Goal: Task Accomplishment & Management: Manage account settings

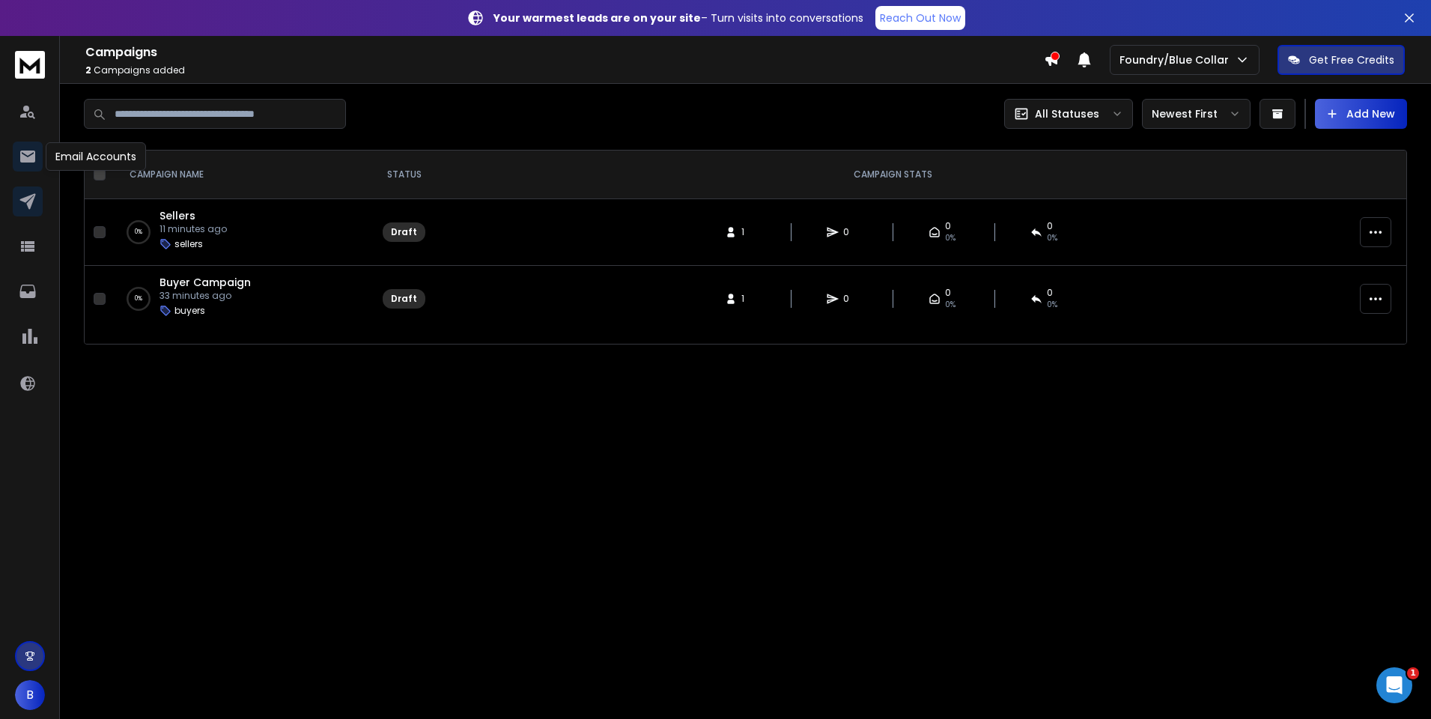
click at [26, 160] on icon at bounding box center [27, 157] width 15 height 12
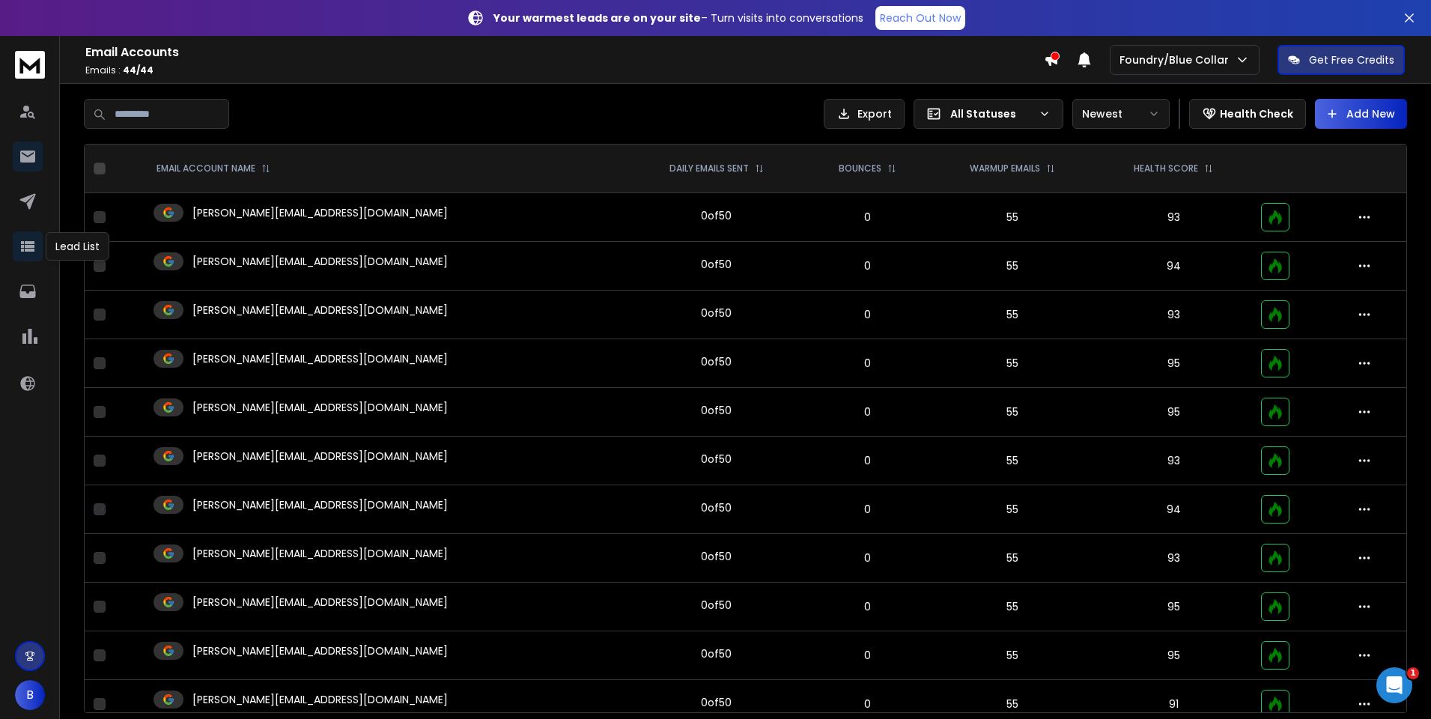
click at [30, 249] on icon at bounding box center [27, 246] width 13 height 10
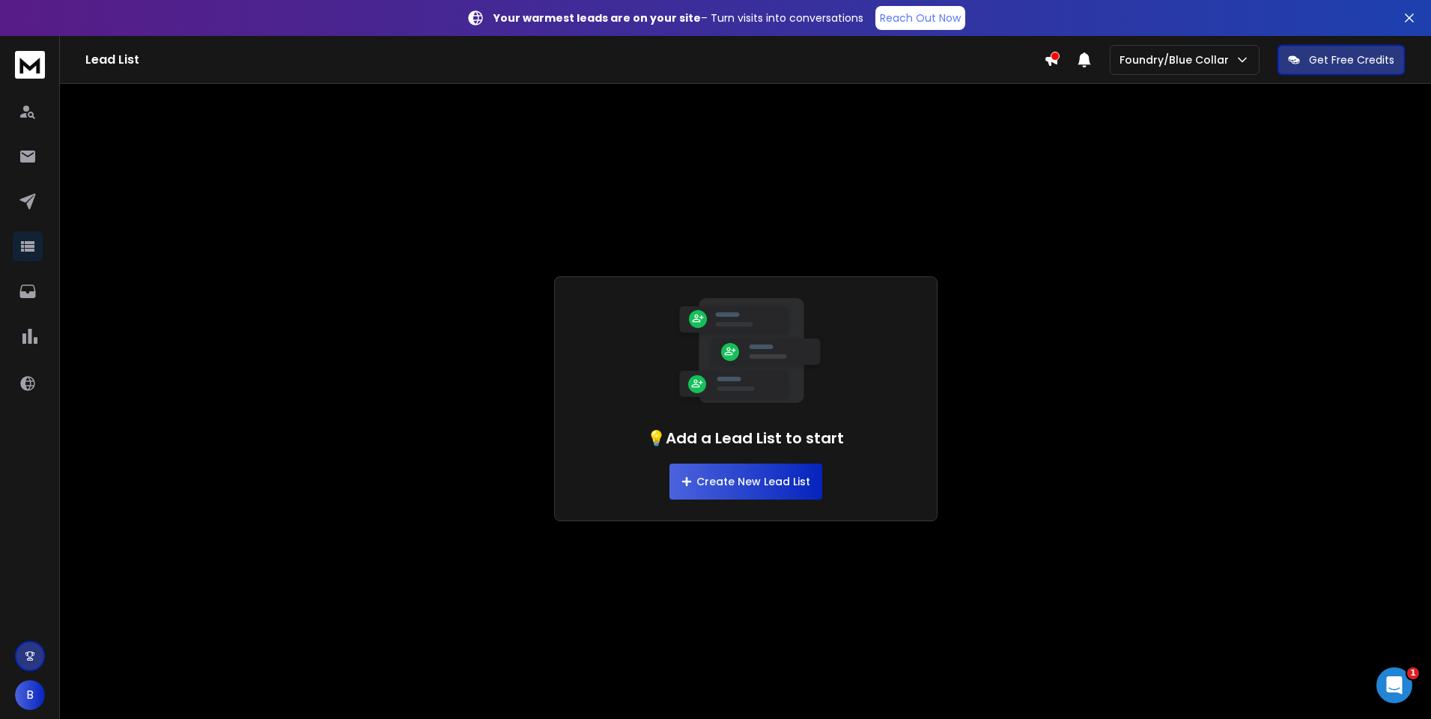
click at [763, 484] on button "Create New Lead List" at bounding box center [745, 482] width 153 height 36
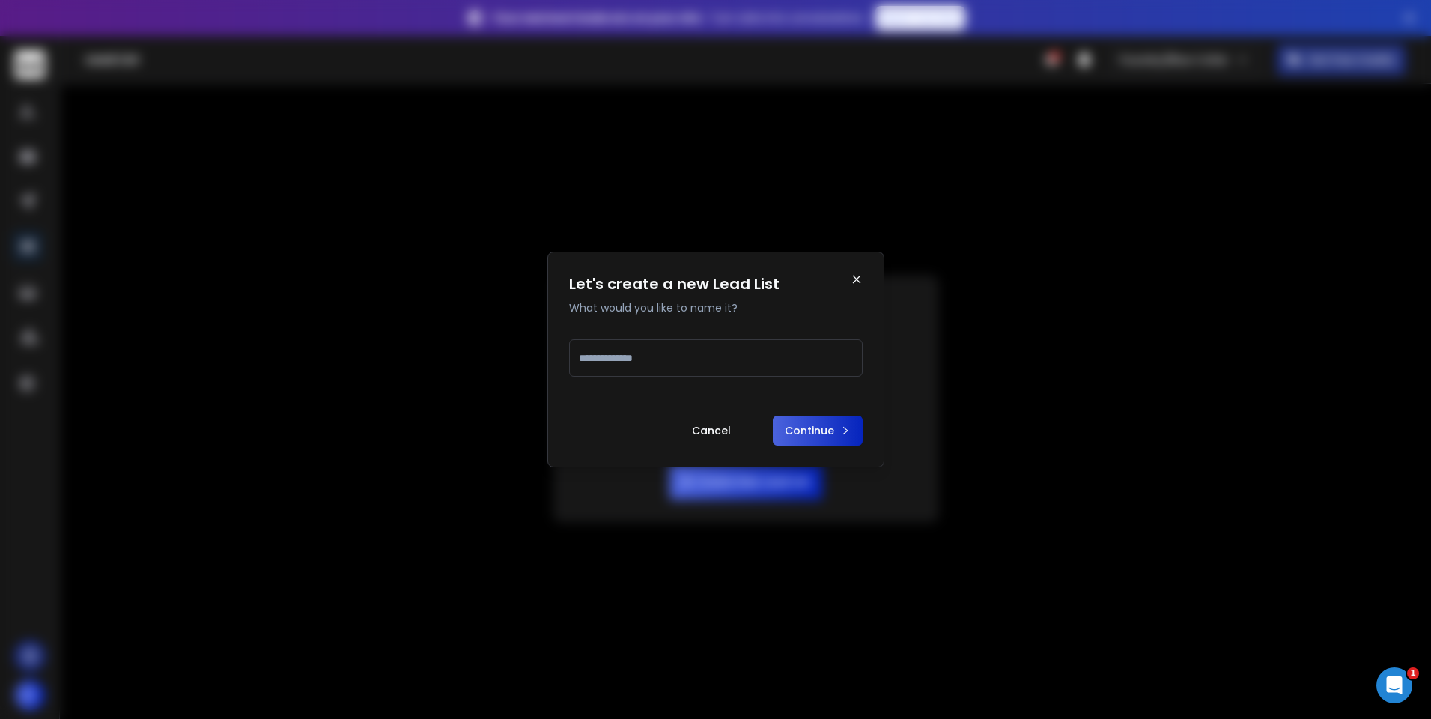
click at [687, 356] on input at bounding box center [716, 357] width 294 height 37
type input "**********"
click at [841, 425] on icon "submit" at bounding box center [845, 430] width 10 height 10
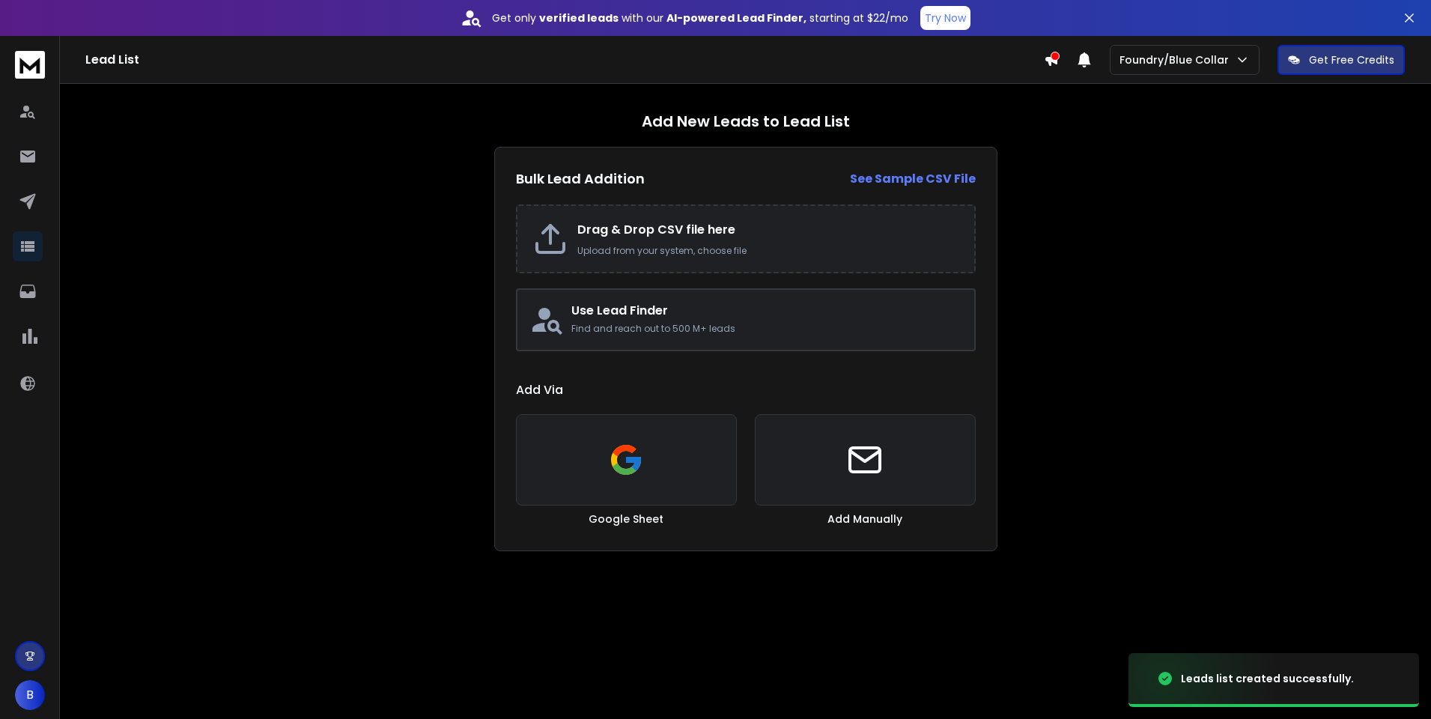
click at [673, 249] on p "Upload from your system, choose file" at bounding box center [768, 251] width 382 height 12
type input "**********"
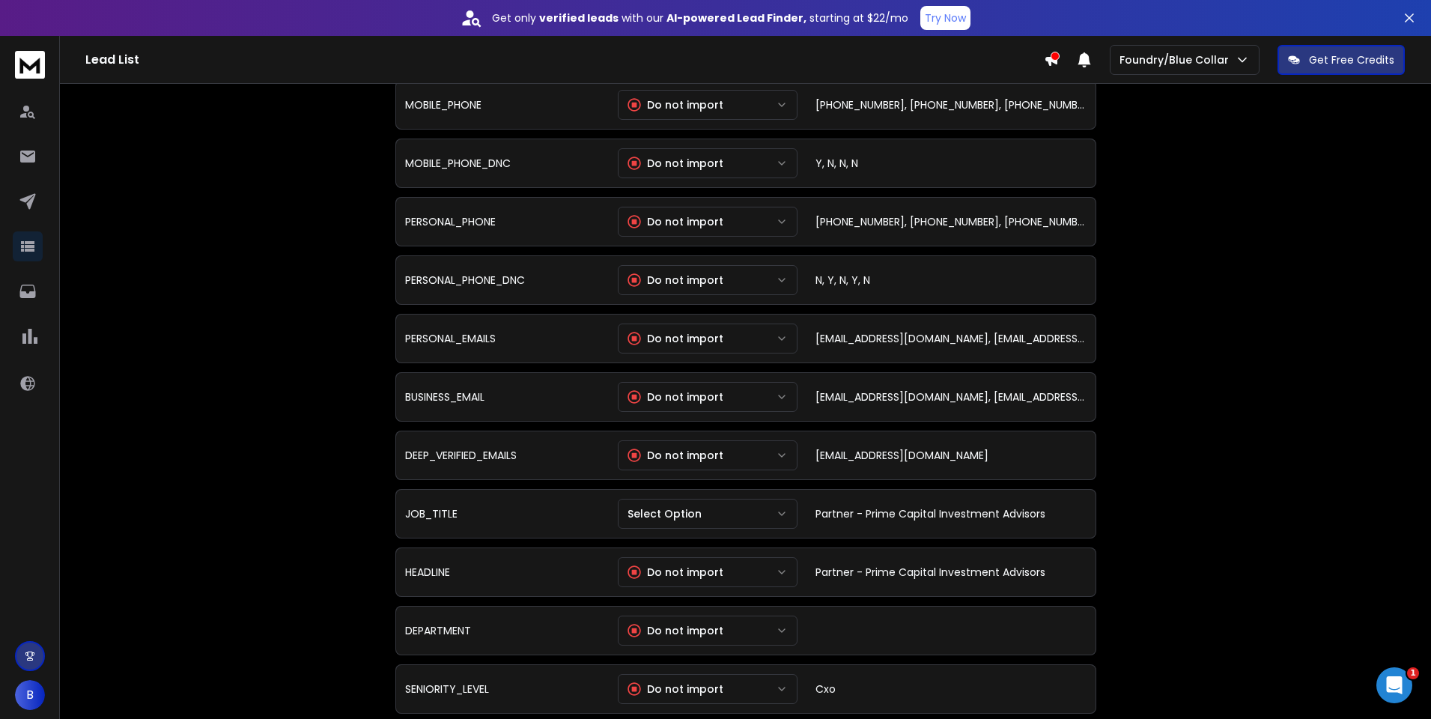
scroll to position [1341, 0]
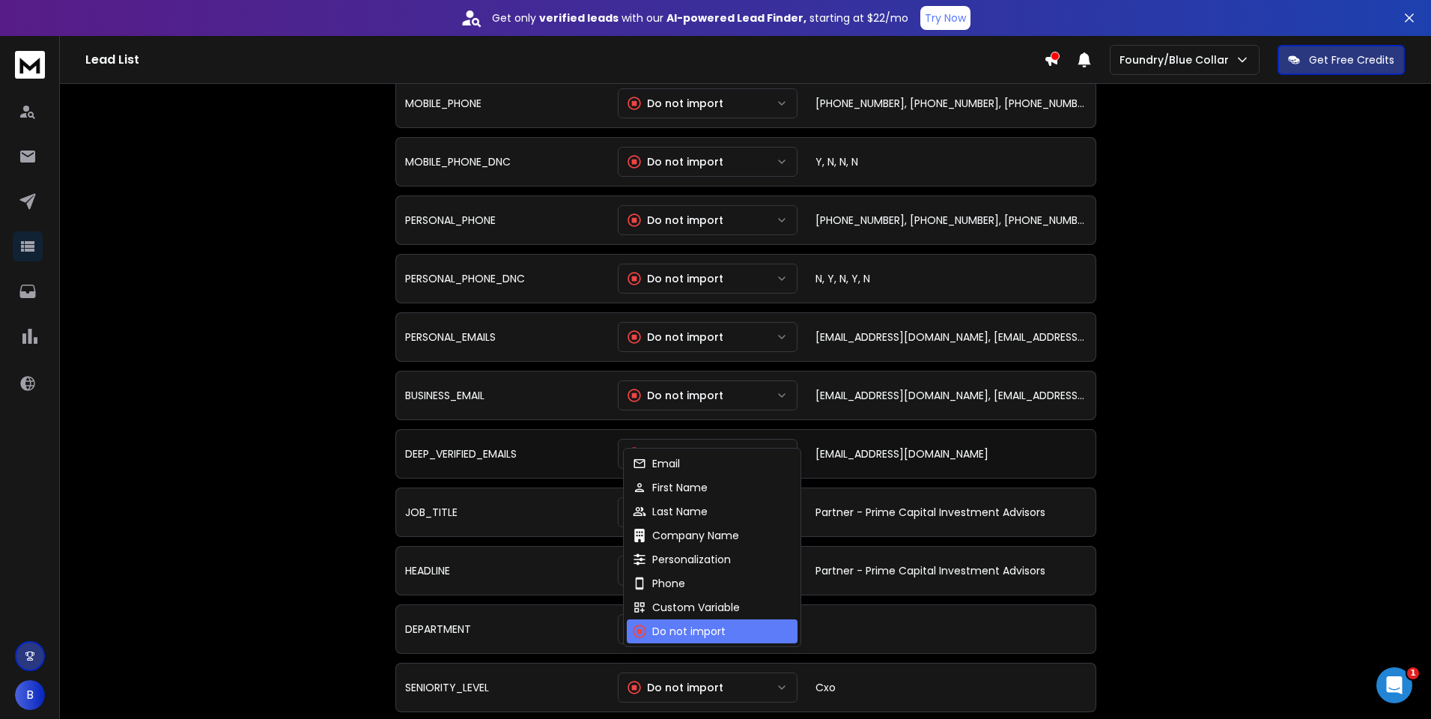
click at [753, 439] on button "Do not import" at bounding box center [708, 454] width 180 height 30
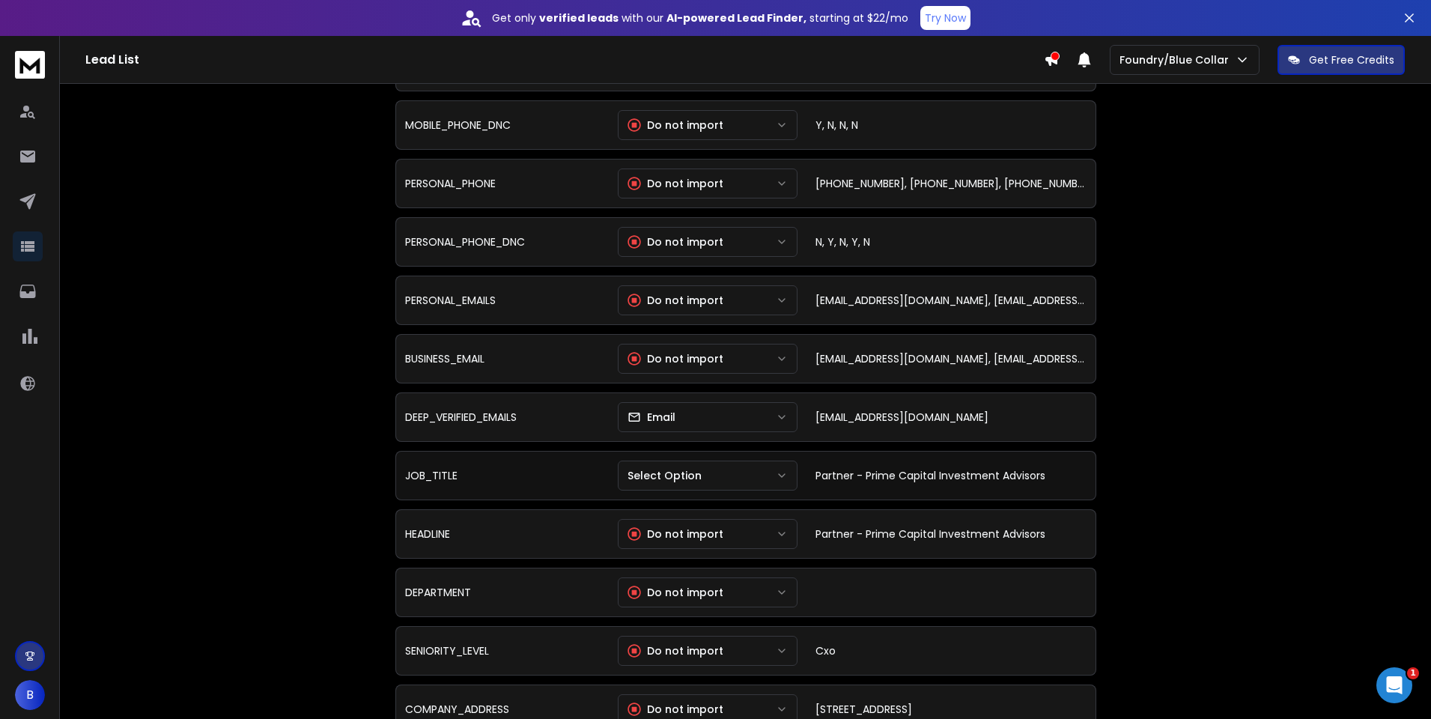
scroll to position [1381, 0]
click at [713, 458] on button "Select Option" at bounding box center [708, 473] width 180 height 30
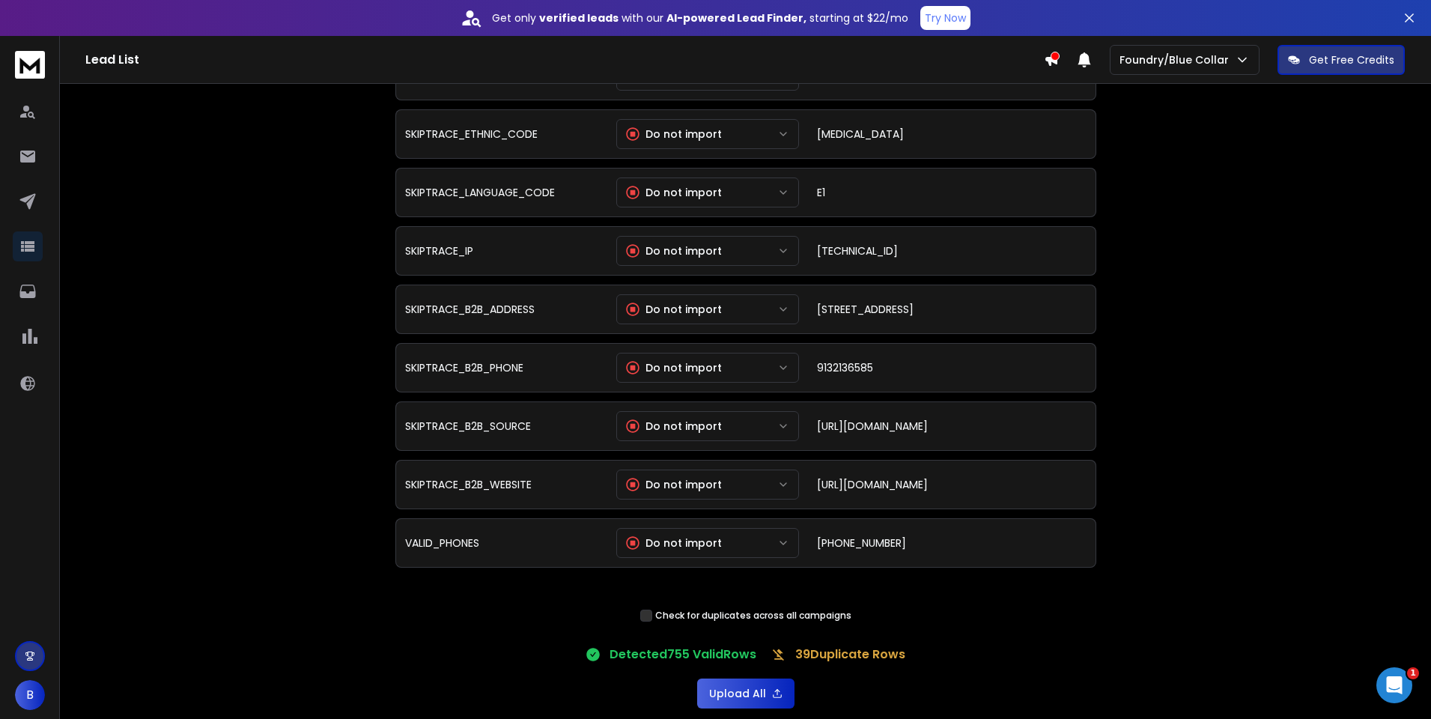
scroll to position [3427, 0]
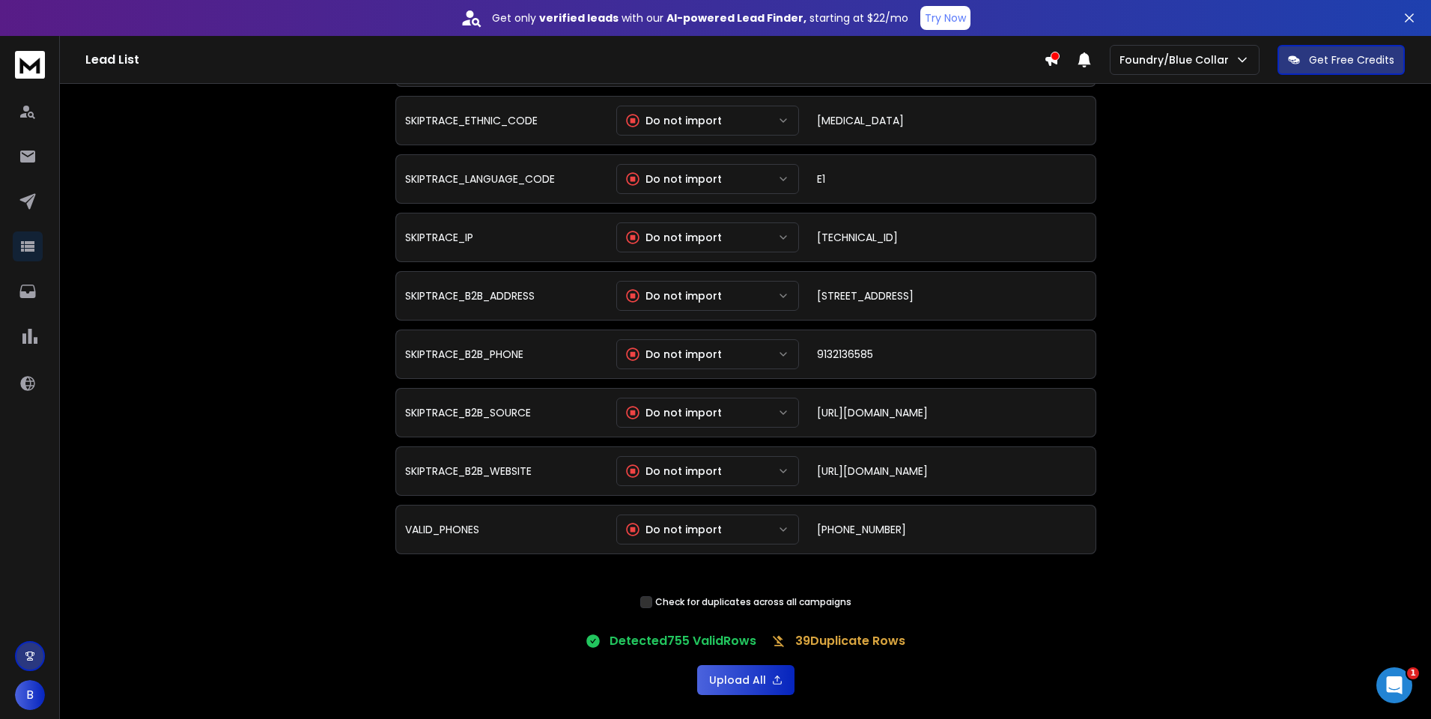
click at [766, 665] on button "Upload All" at bounding box center [745, 680] width 97 height 30
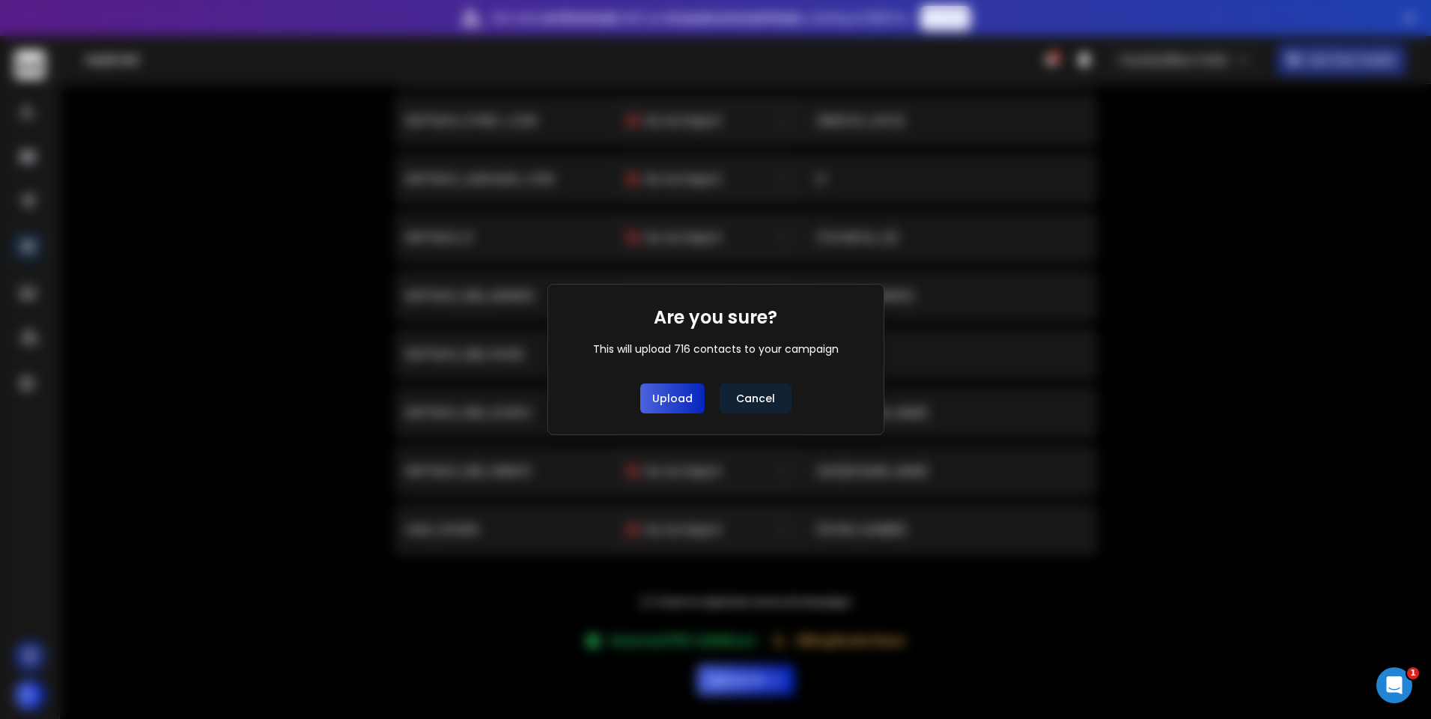
click at [671, 397] on button "Upload" at bounding box center [672, 398] width 64 height 30
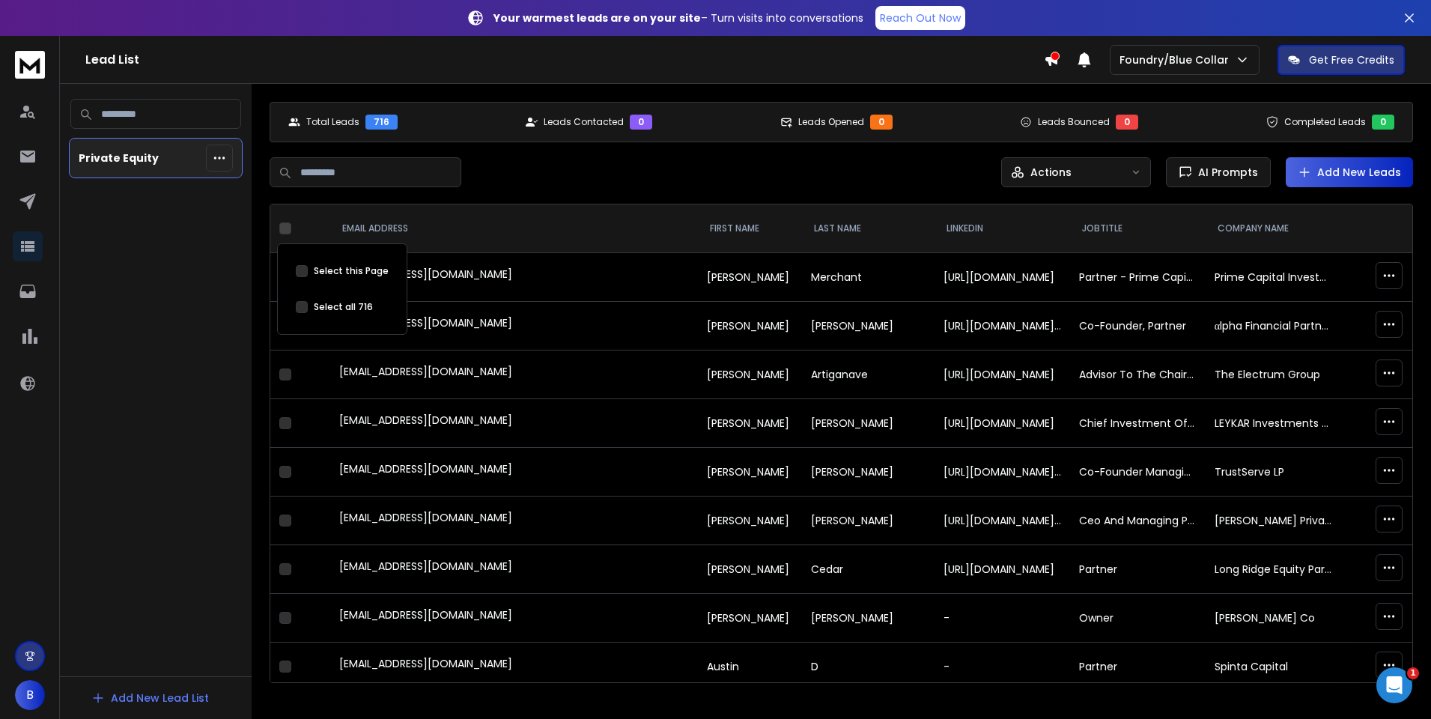
click at [300, 308] on button "Select this Page" at bounding box center [302, 307] width 12 height 12
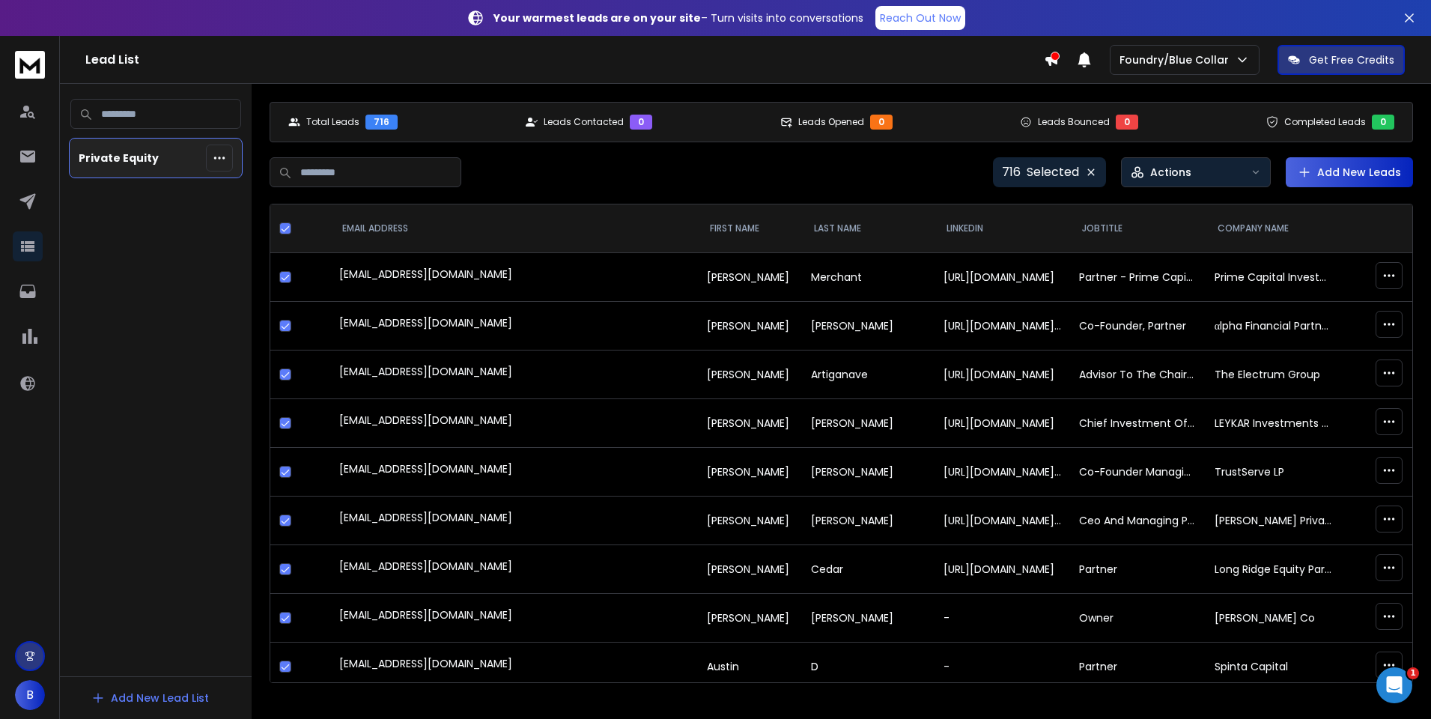
click at [1197, 177] on div "Actions" at bounding box center [1188, 172] width 114 height 15
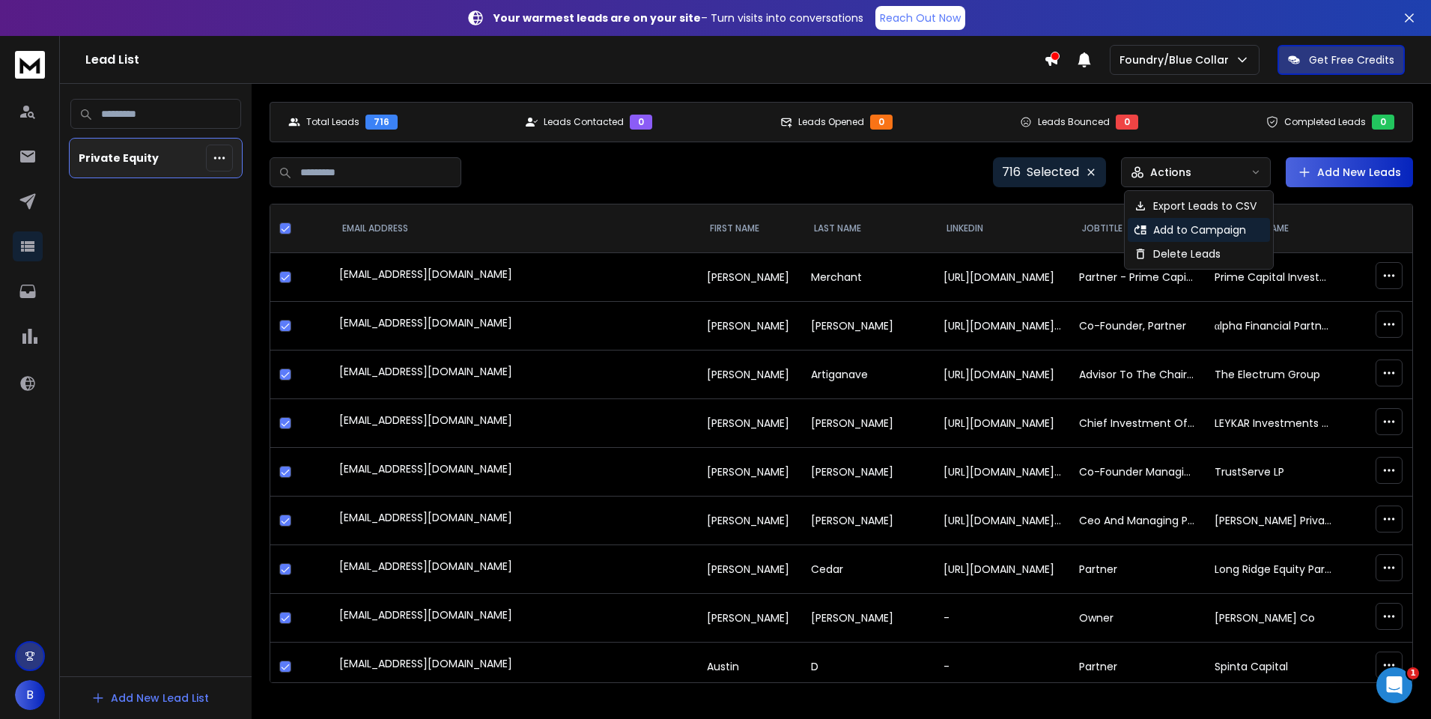
click at [854, 172] on div "716 Selected Actions Add New Leads" at bounding box center [841, 172] width 1143 height 30
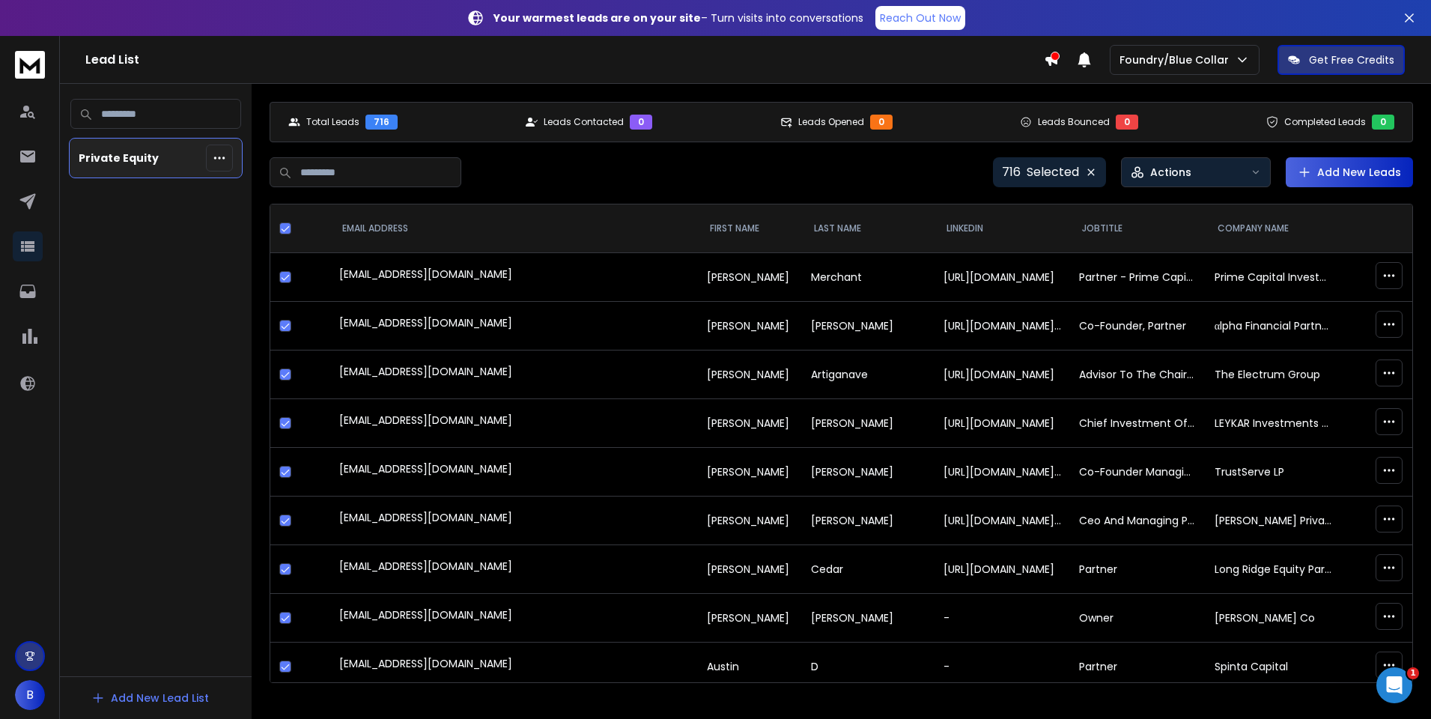
click at [1242, 171] on div "Actions" at bounding box center [1188, 172] width 114 height 15
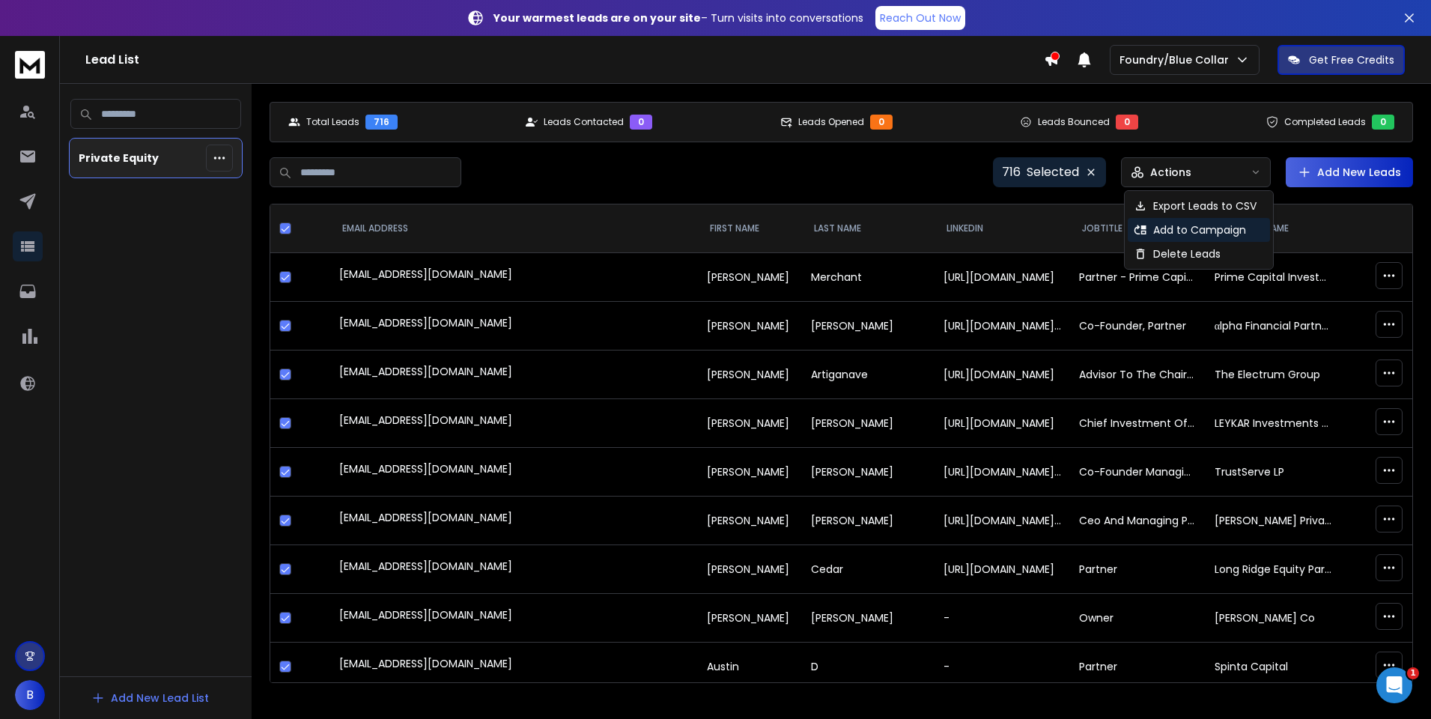
click at [1212, 234] on p "Add to Campaign" at bounding box center [1199, 229] width 93 height 15
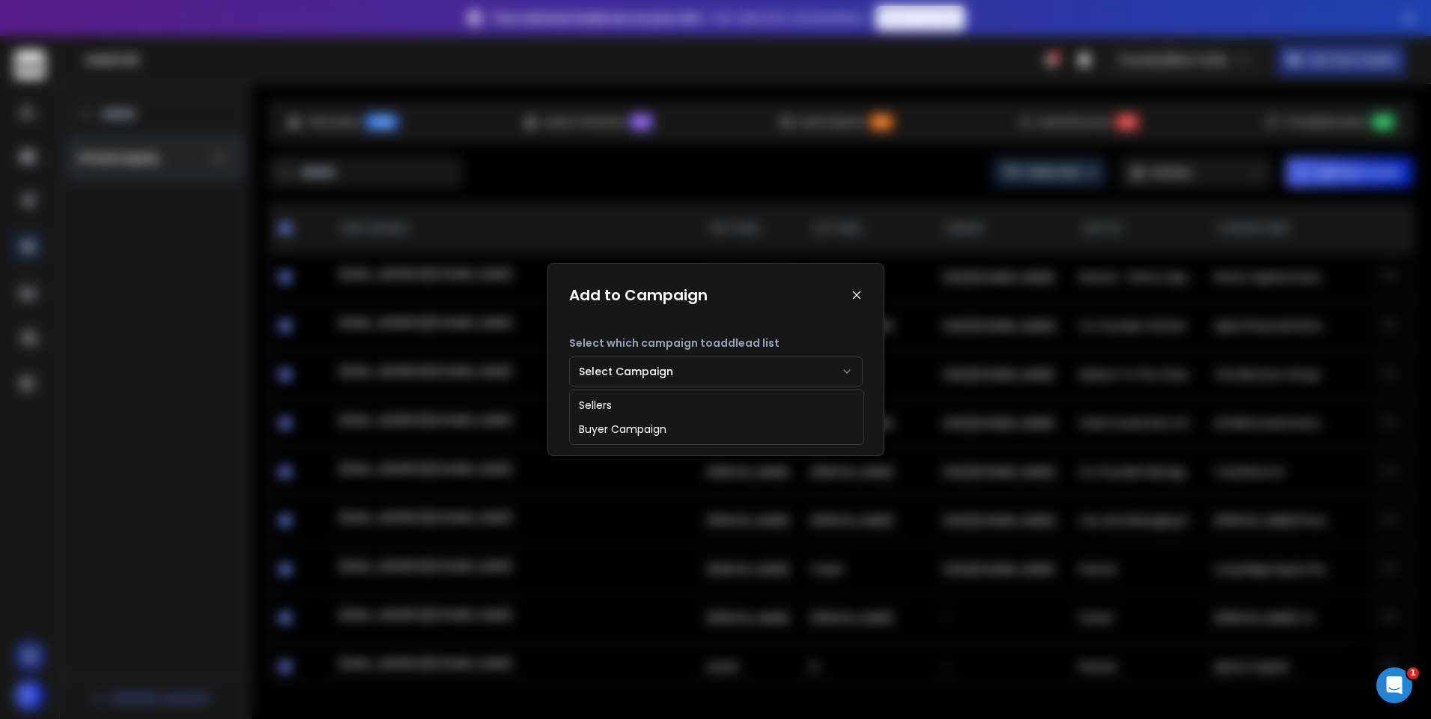
click at [670, 380] on button "Select Campaign" at bounding box center [716, 371] width 294 height 30
click at [832, 428] on button "Save" at bounding box center [827, 419] width 72 height 30
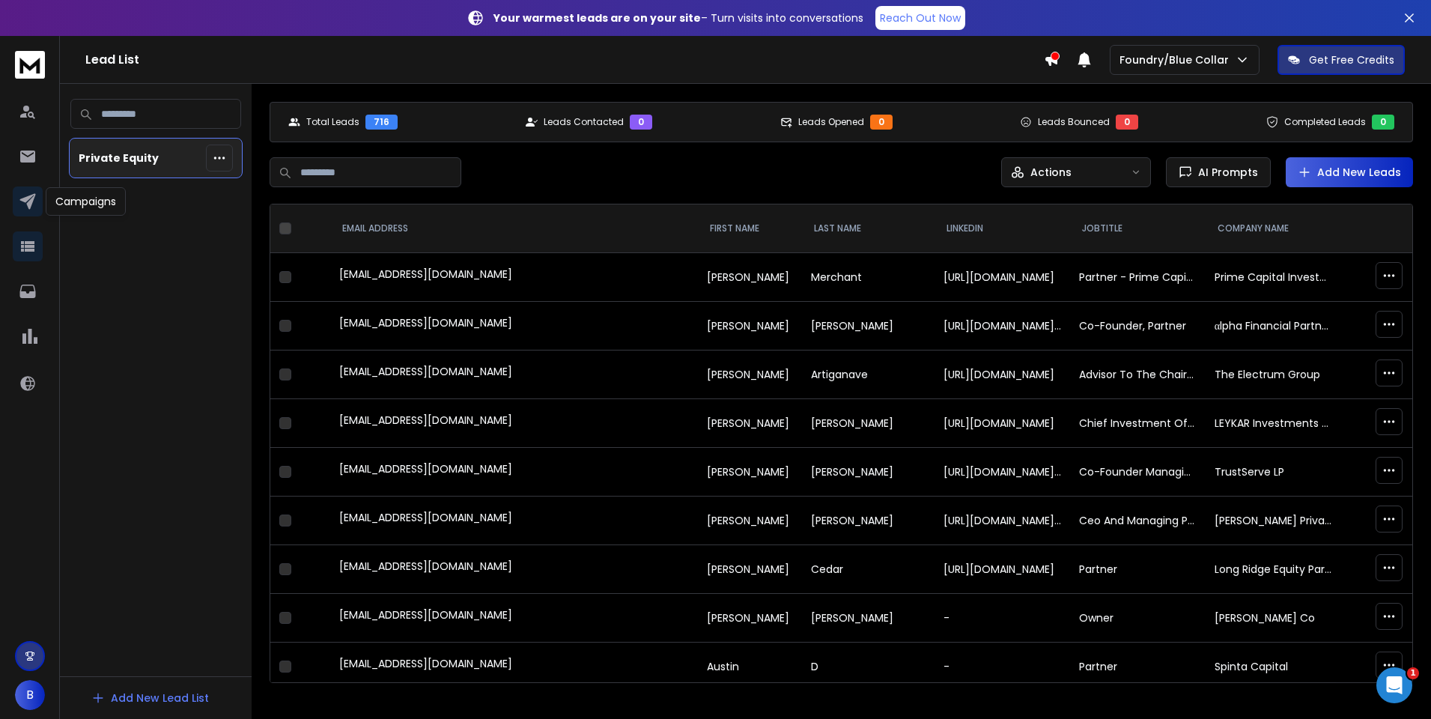
click at [26, 207] on icon at bounding box center [28, 201] width 18 height 18
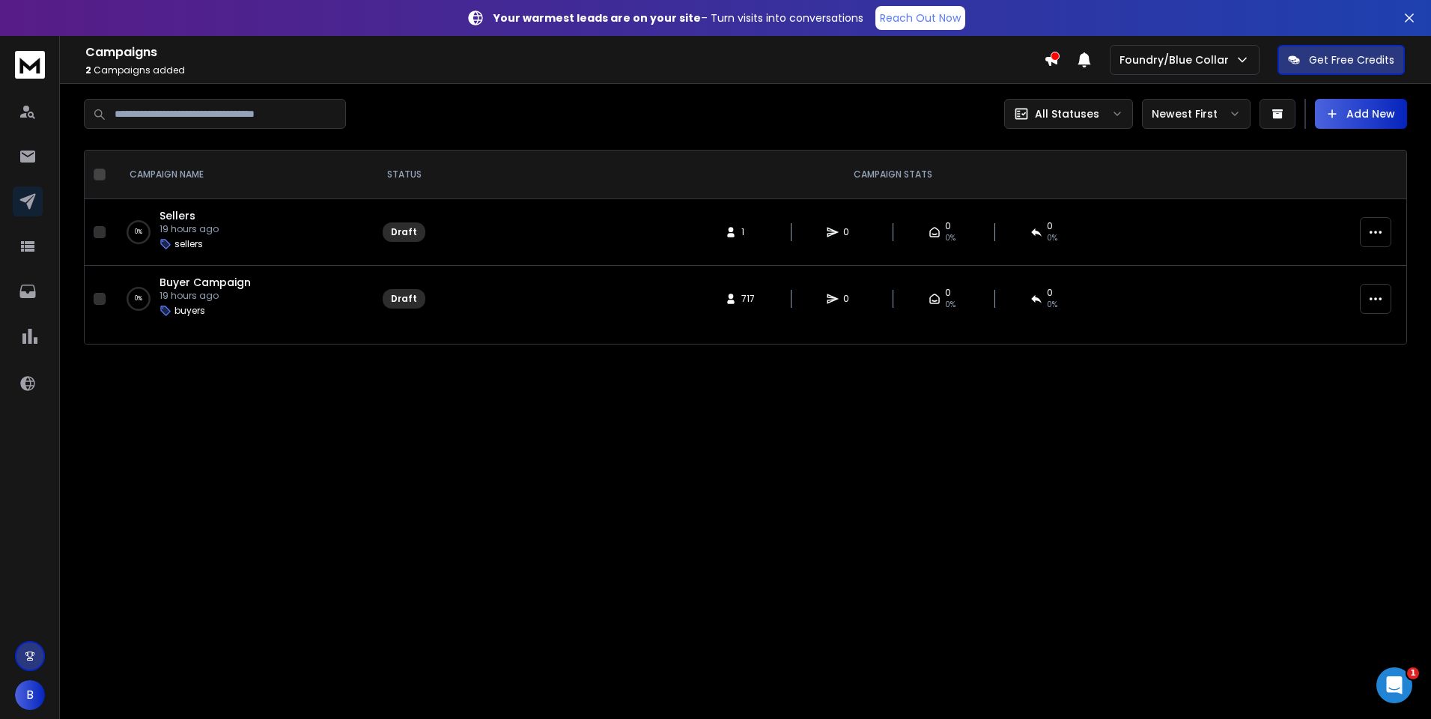
click at [228, 287] on span "Buyer Campaign" at bounding box center [205, 282] width 91 height 15
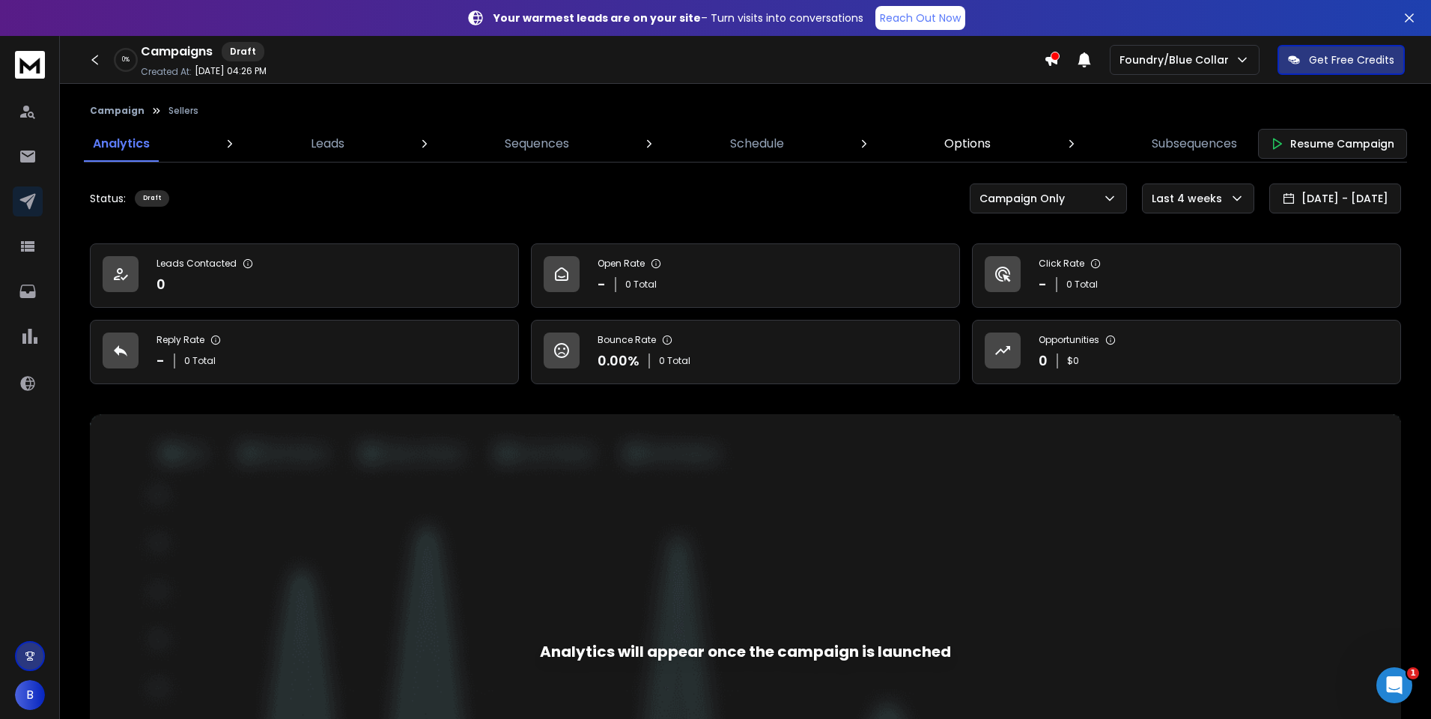
click at [967, 158] on link "Options" at bounding box center [967, 144] width 64 height 36
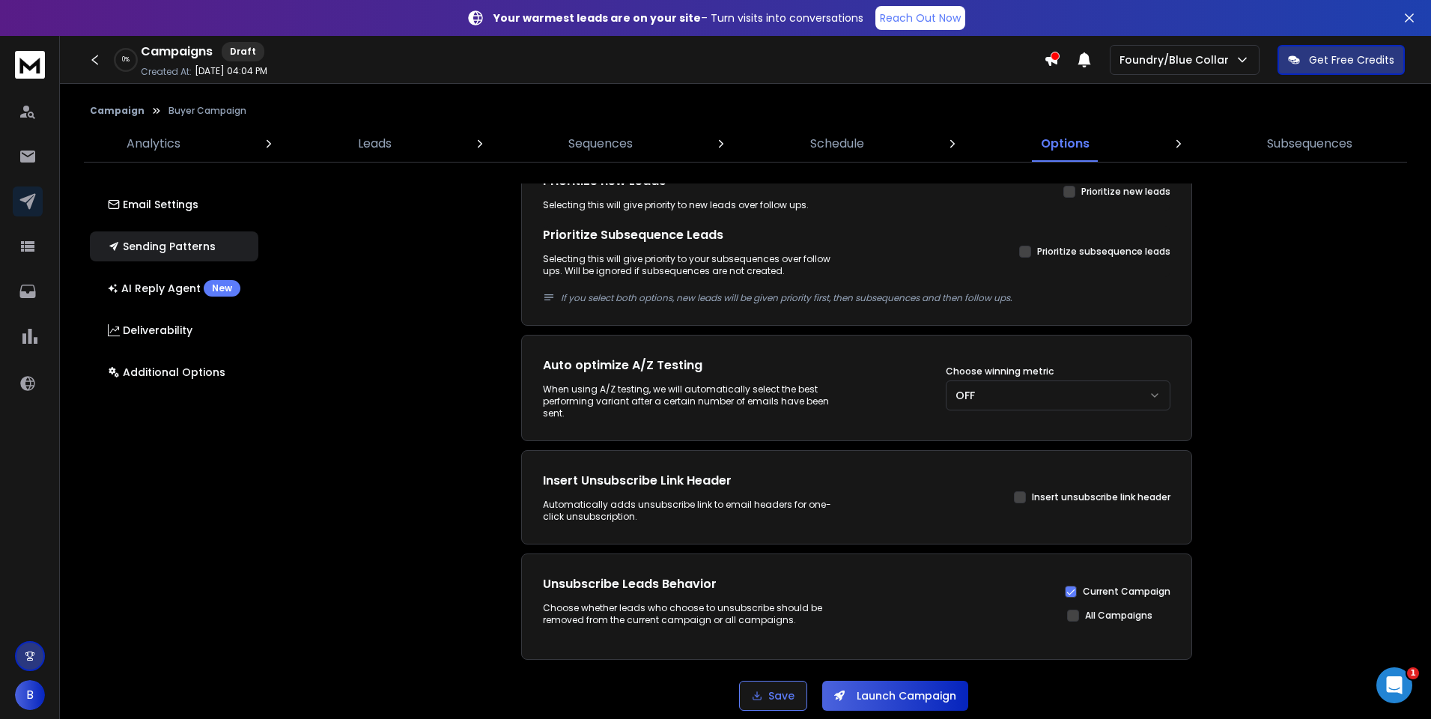
scroll to position [1024, 0]
click at [21, 165] on link at bounding box center [28, 157] width 30 height 30
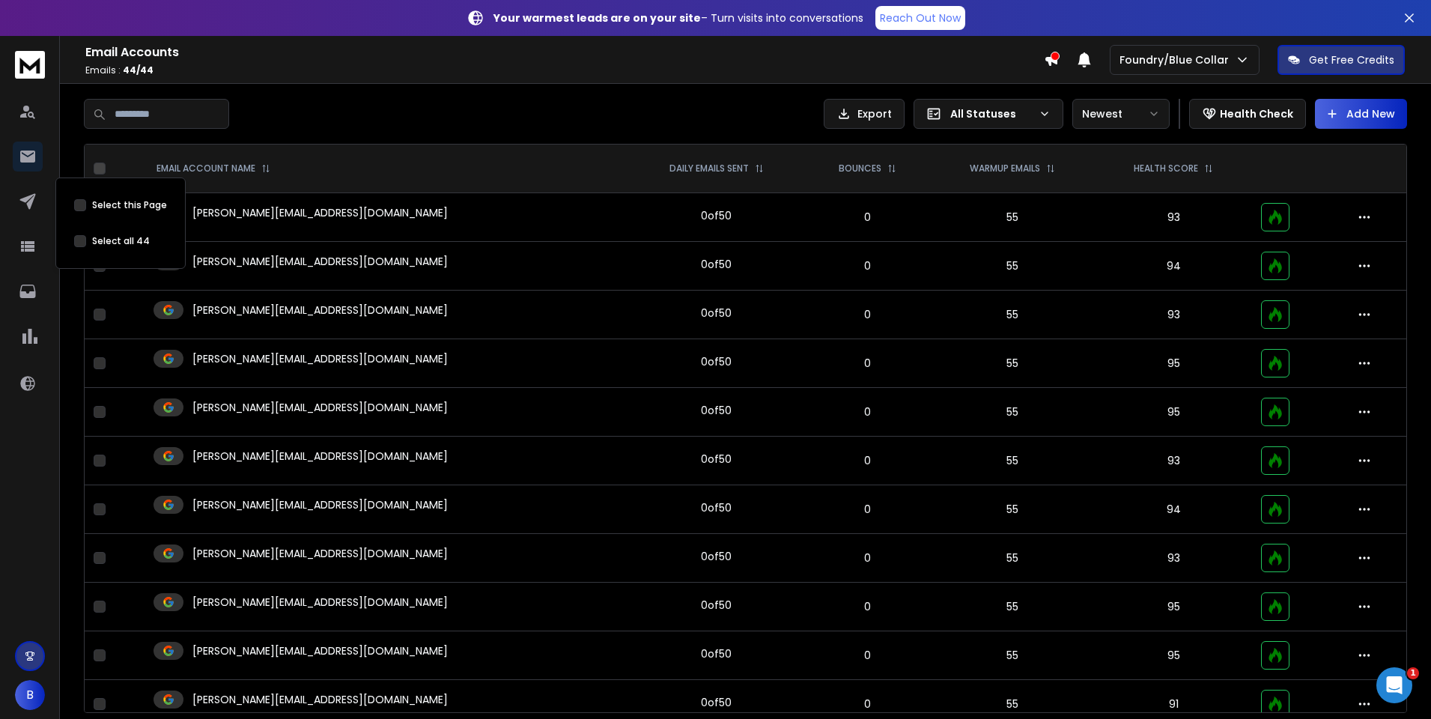
click at [77, 252] on div "Select all 44" at bounding box center [120, 241] width 93 height 30
click at [83, 246] on button "Select this Page" at bounding box center [80, 241] width 12 height 12
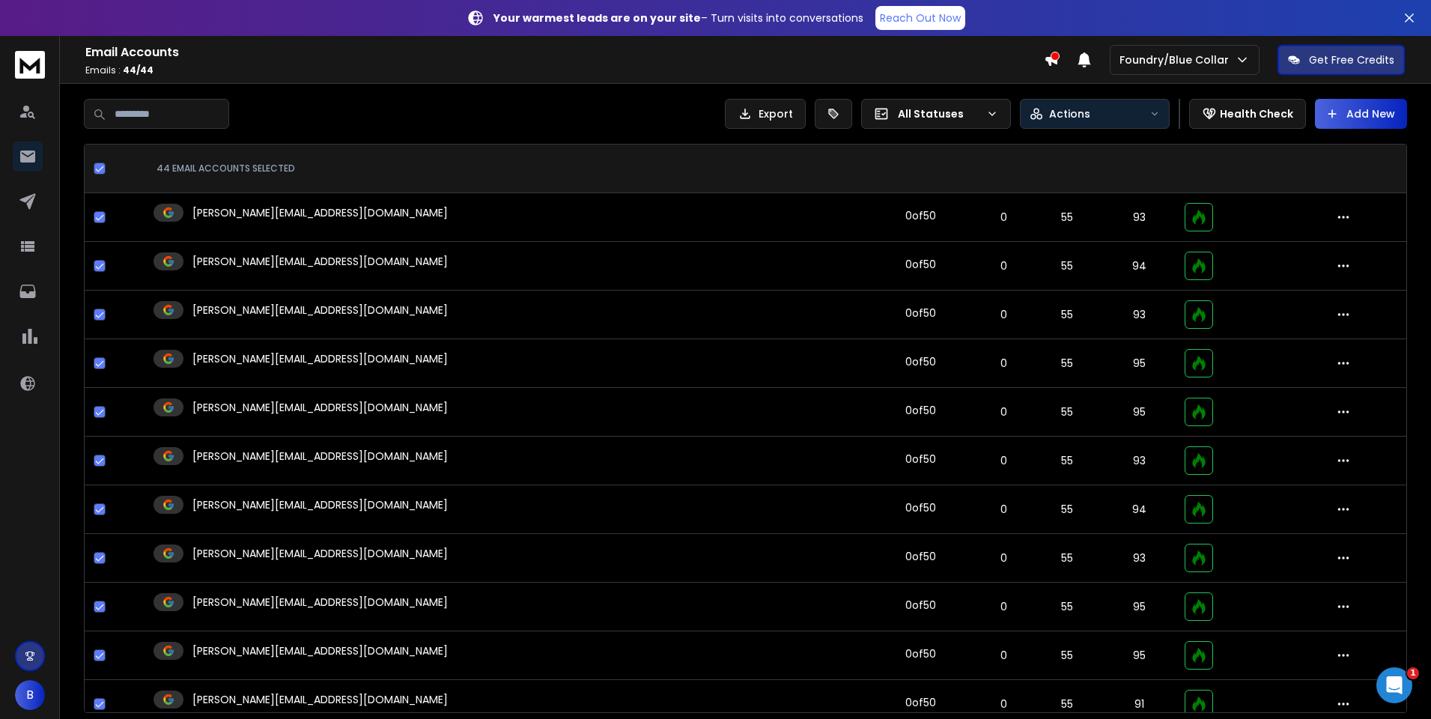
click at [1094, 115] on div "Actions" at bounding box center [1087, 113] width 114 height 15
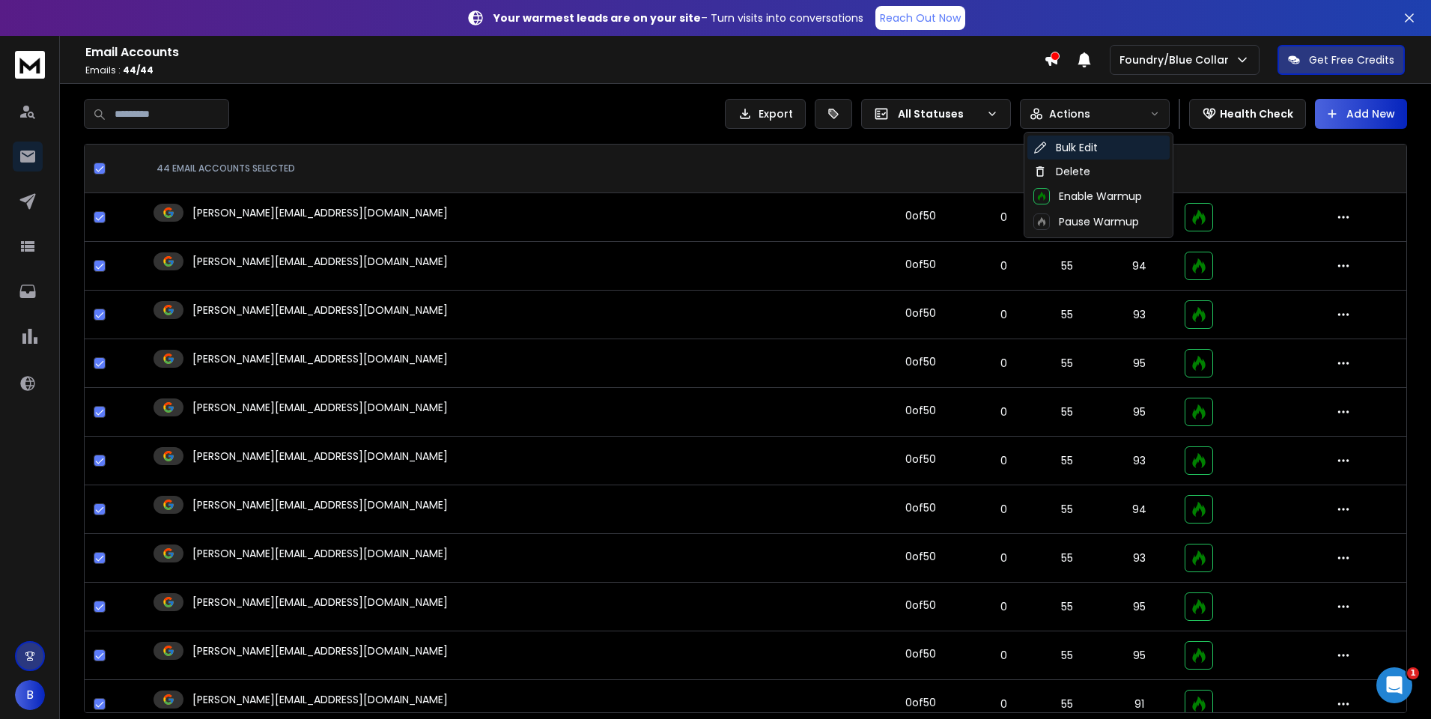
click at [1087, 143] on div "Bulk Edit" at bounding box center [1065, 147] width 64 height 15
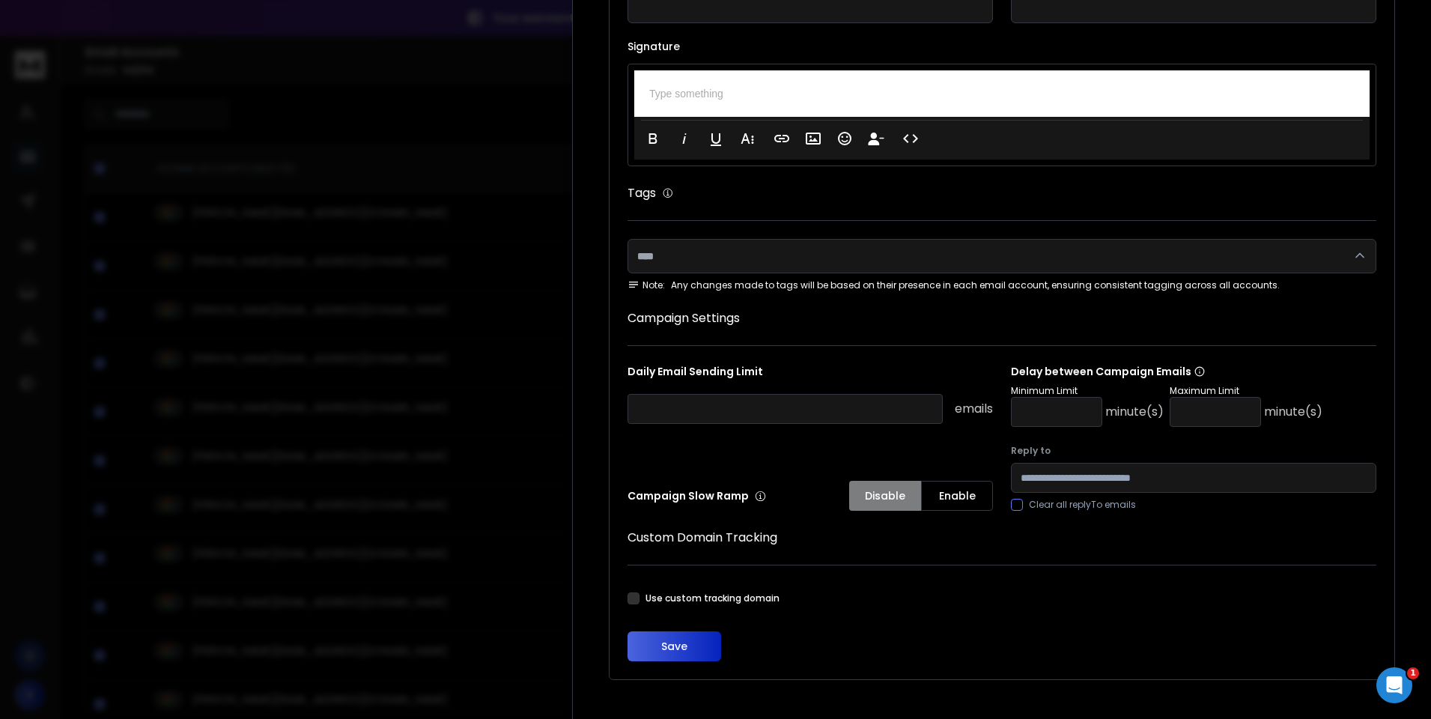
scroll to position [183, 0]
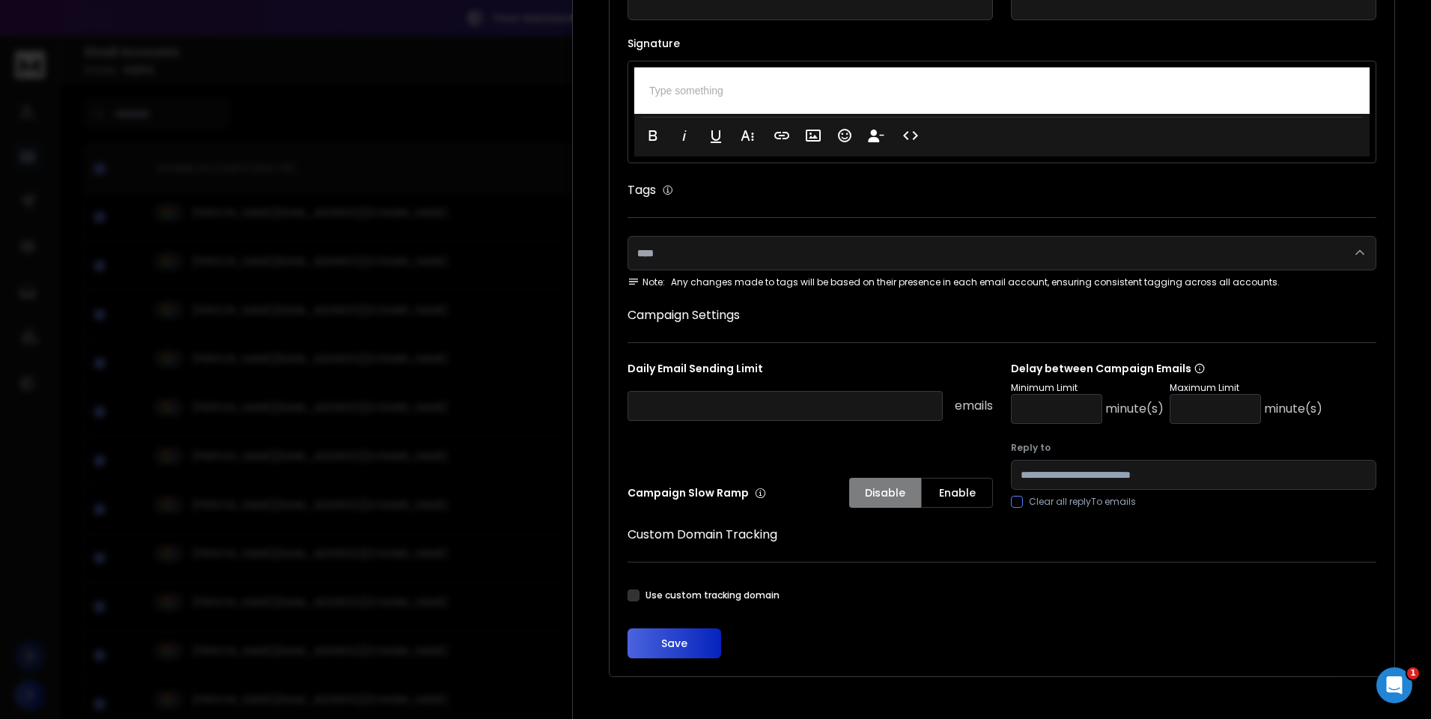
click at [843, 408] on input "number" at bounding box center [785, 406] width 315 height 30
type input "**"
click at [695, 649] on button "Save" at bounding box center [675, 643] width 94 height 30
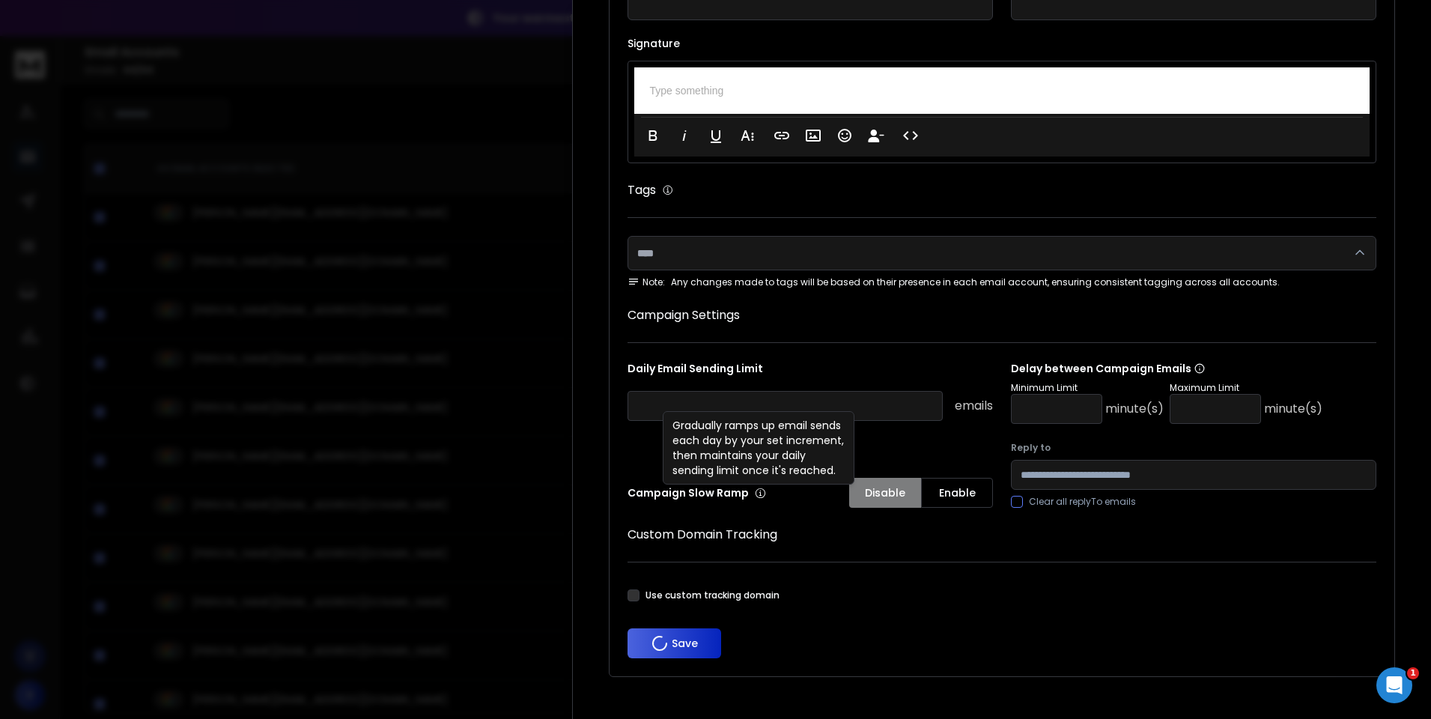
scroll to position [165, 0]
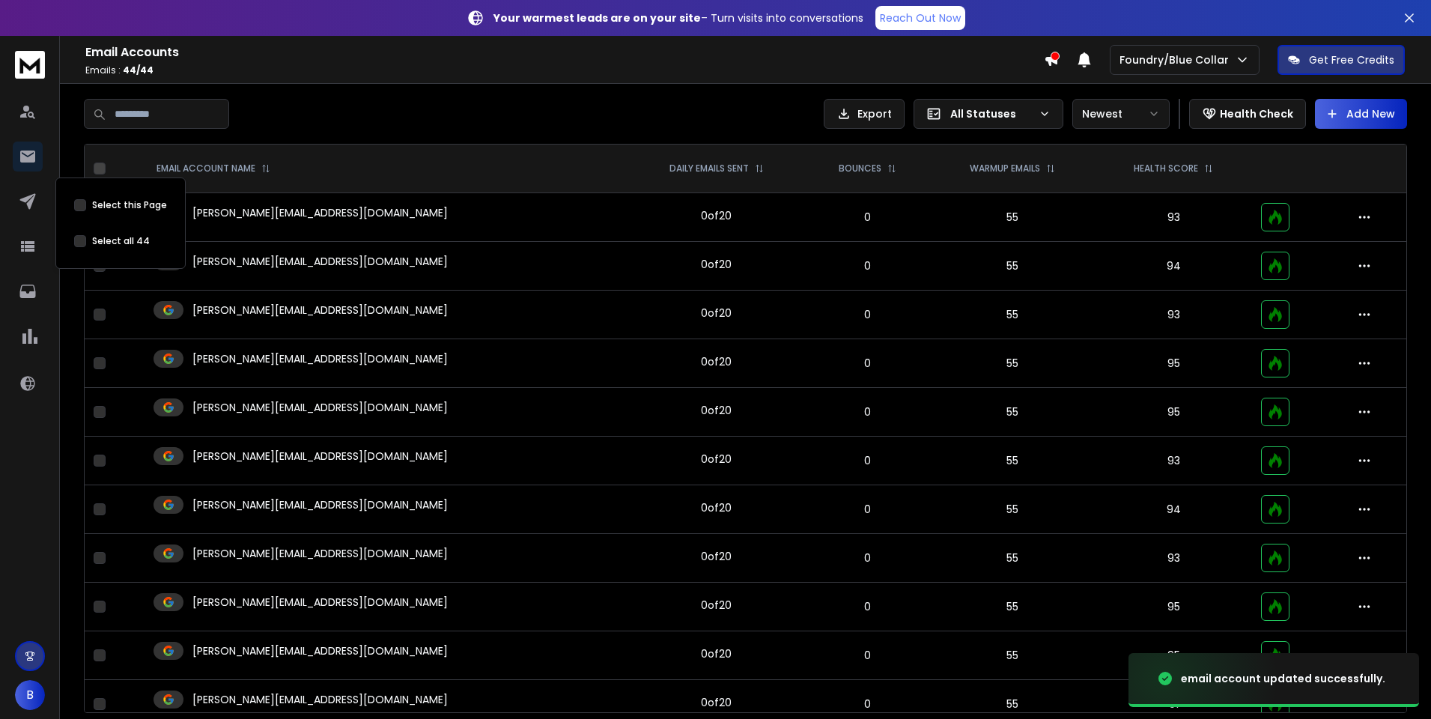
click at [94, 168] on button "Select this Page" at bounding box center [100, 168] width 12 height 12
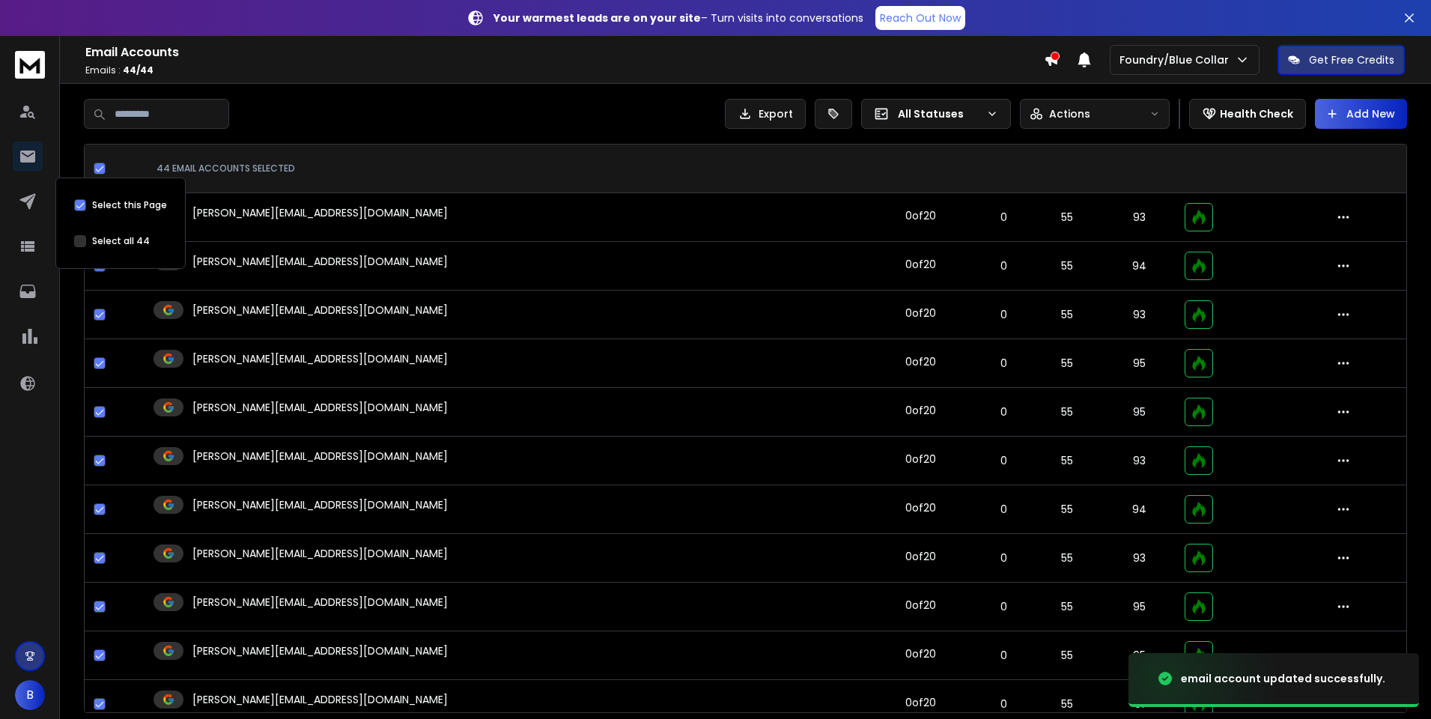
click at [82, 246] on button "Select this Page" at bounding box center [80, 241] width 12 height 12
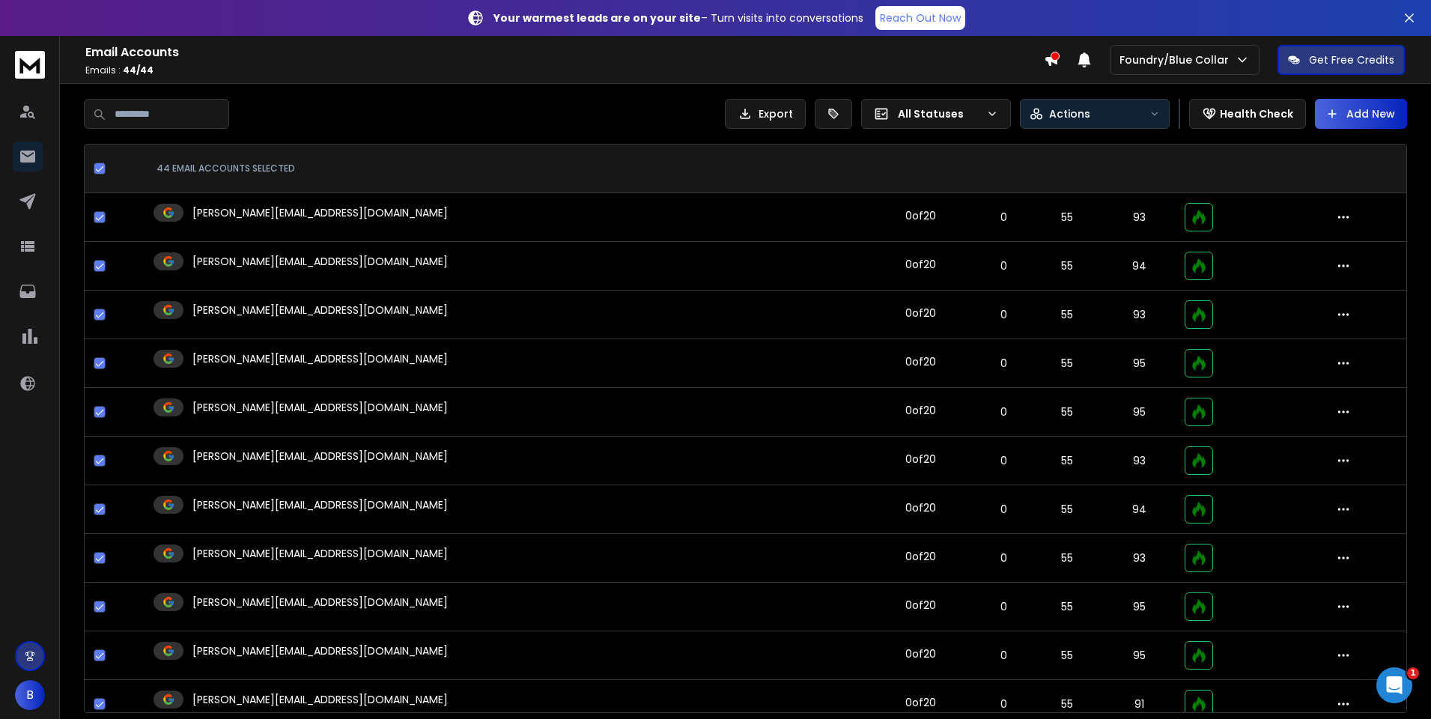
click at [1074, 113] on p "Actions" at bounding box center [1069, 113] width 41 height 15
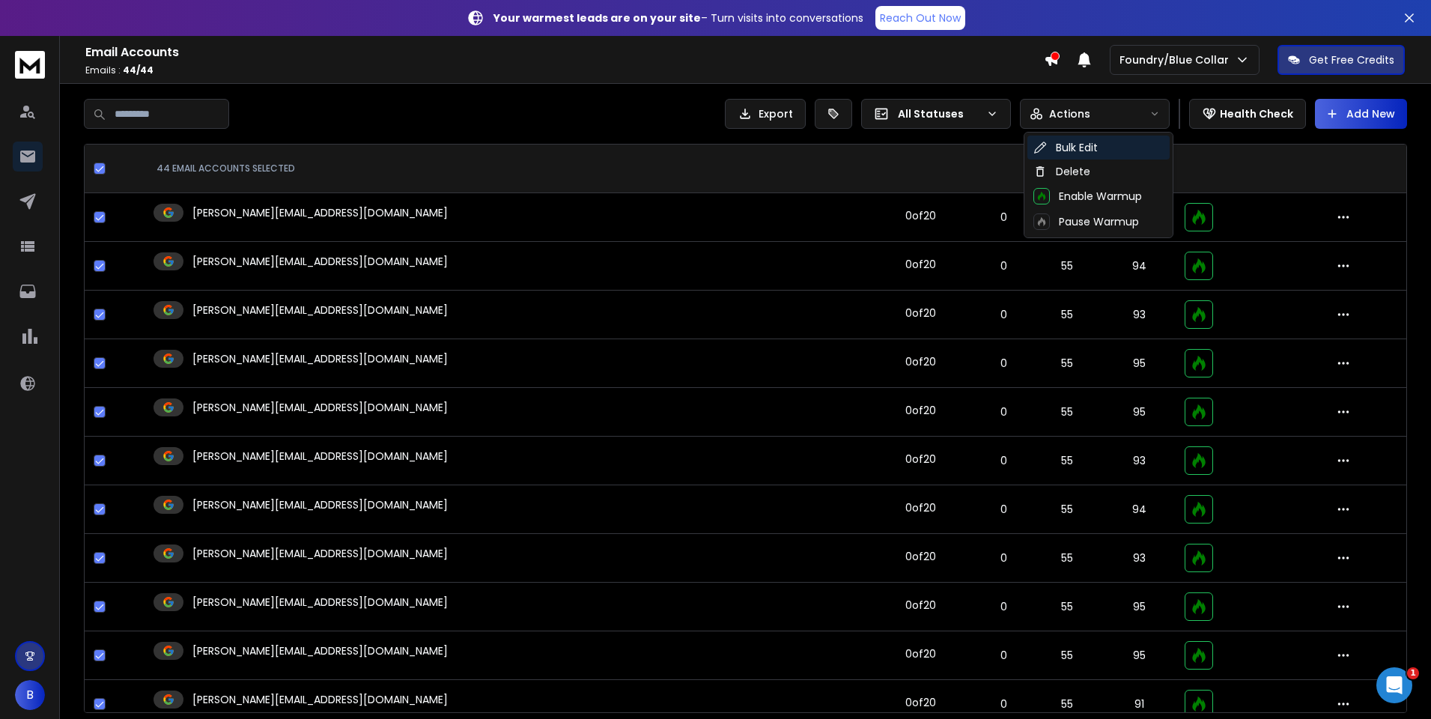
click at [1097, 154] on div "Bulk Edit" at bounding box center [1065, 147] width 64 height 15
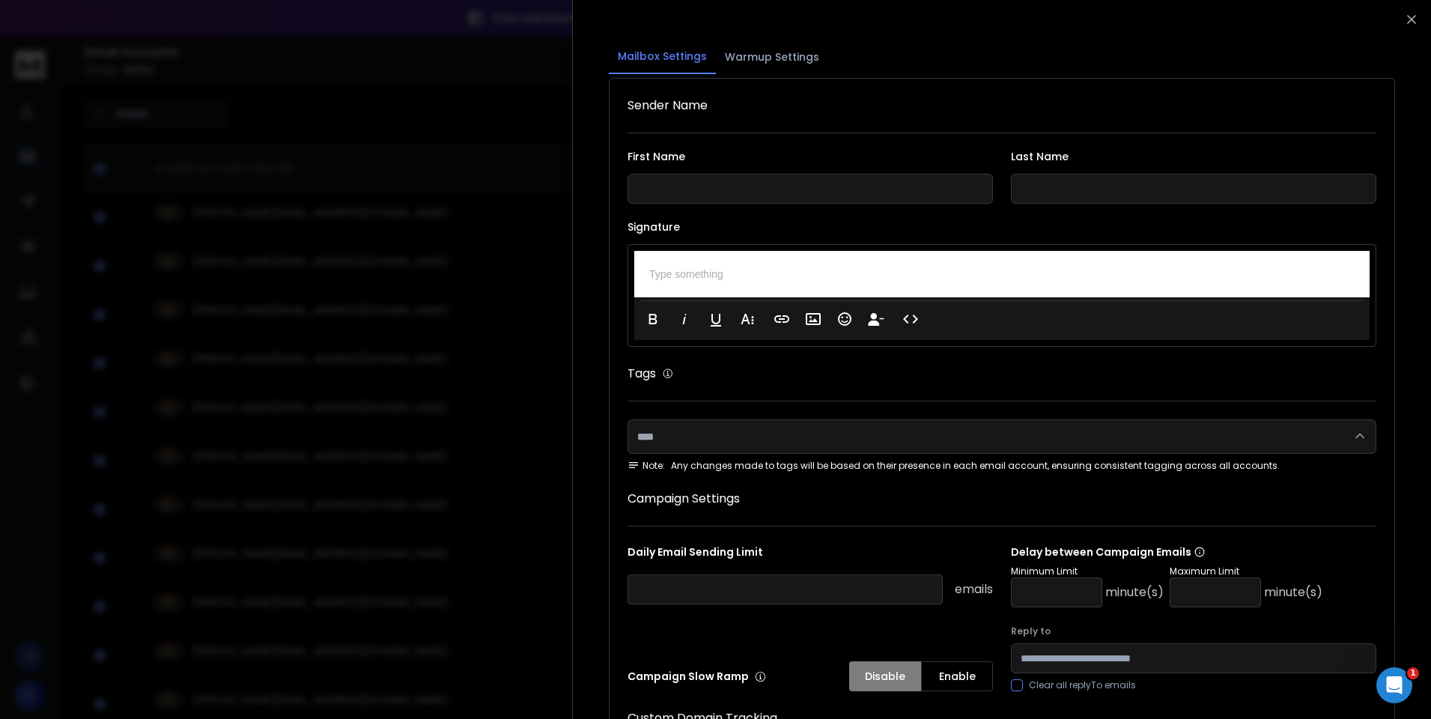
scroll to position [183, 0]
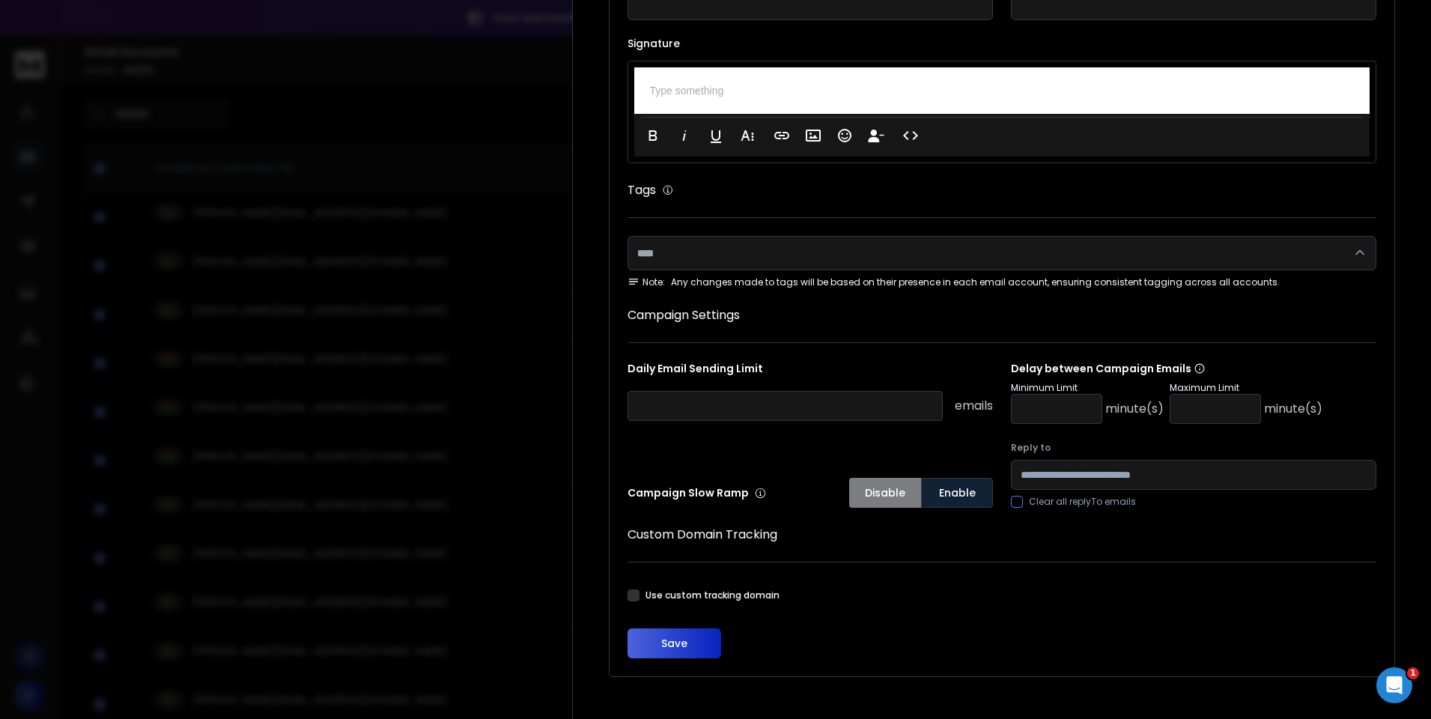
click at [965, 496] on button "Enable" at bounding box center [957, 493] width 72 height 30
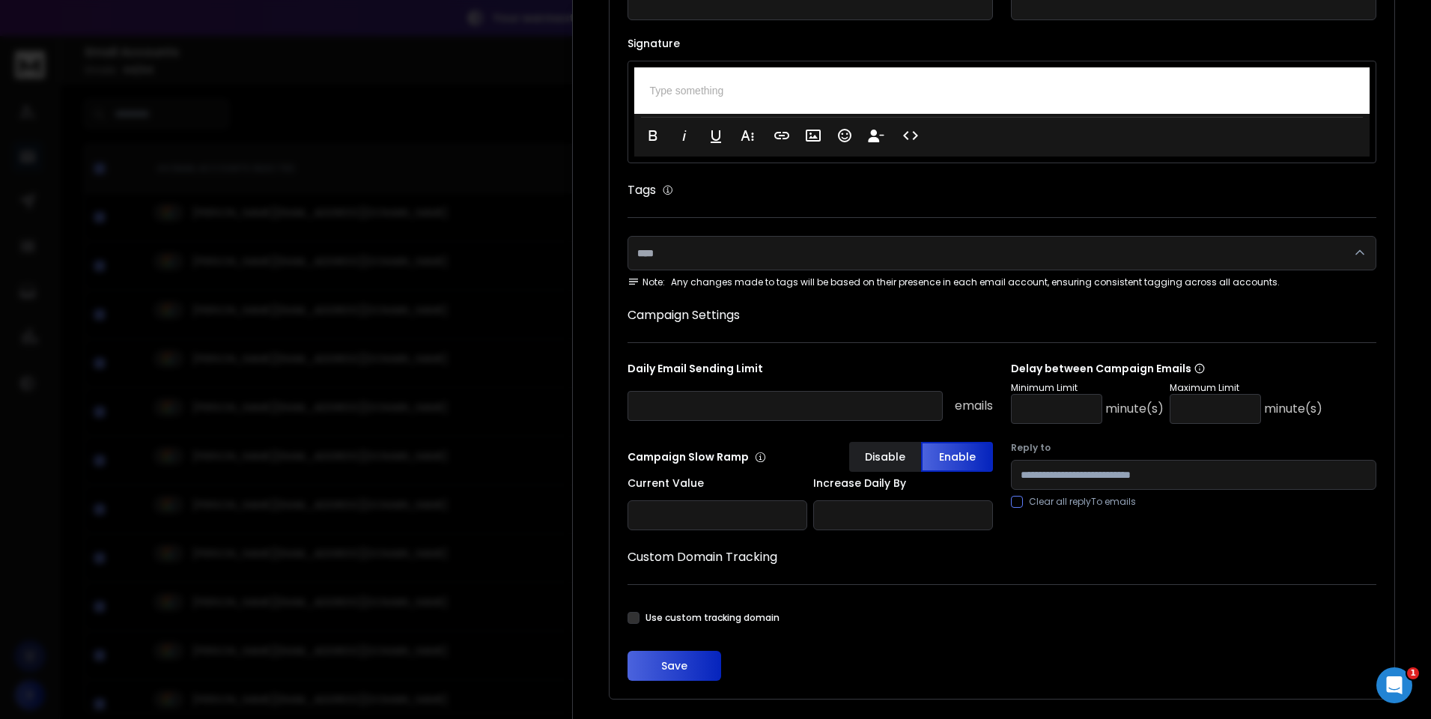
click at [713, 522] on input "*" at bounding box center [718, 515] width 180 height 30
type input "*"
click at [911, 517] on input "Increase Daily By" at bounding box center [903, 515] width 180 height 30
type input "*"
click at [690, 678] on button "Save" at bounding box center [675, 666] width 94 height 30
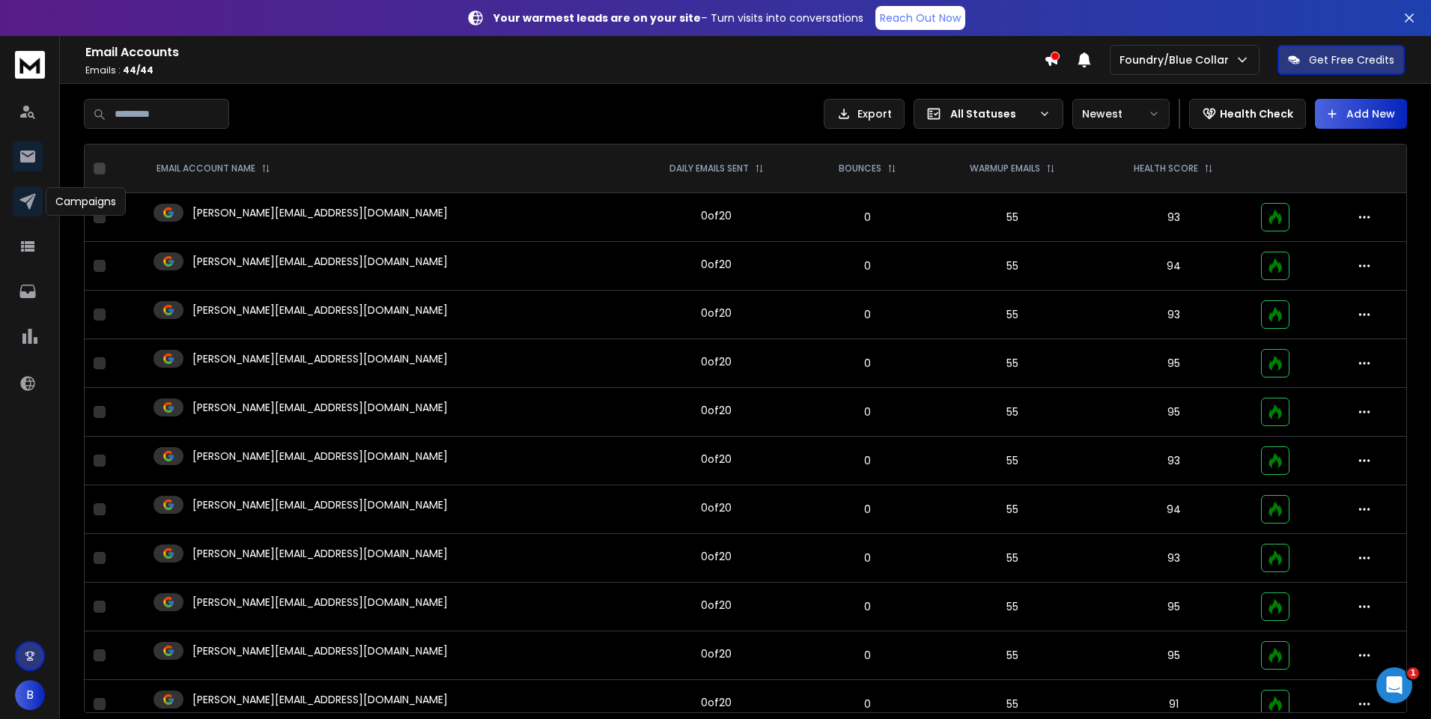
click at [29, 202] on icon at bounding box center [27, 201] width 16 height 16
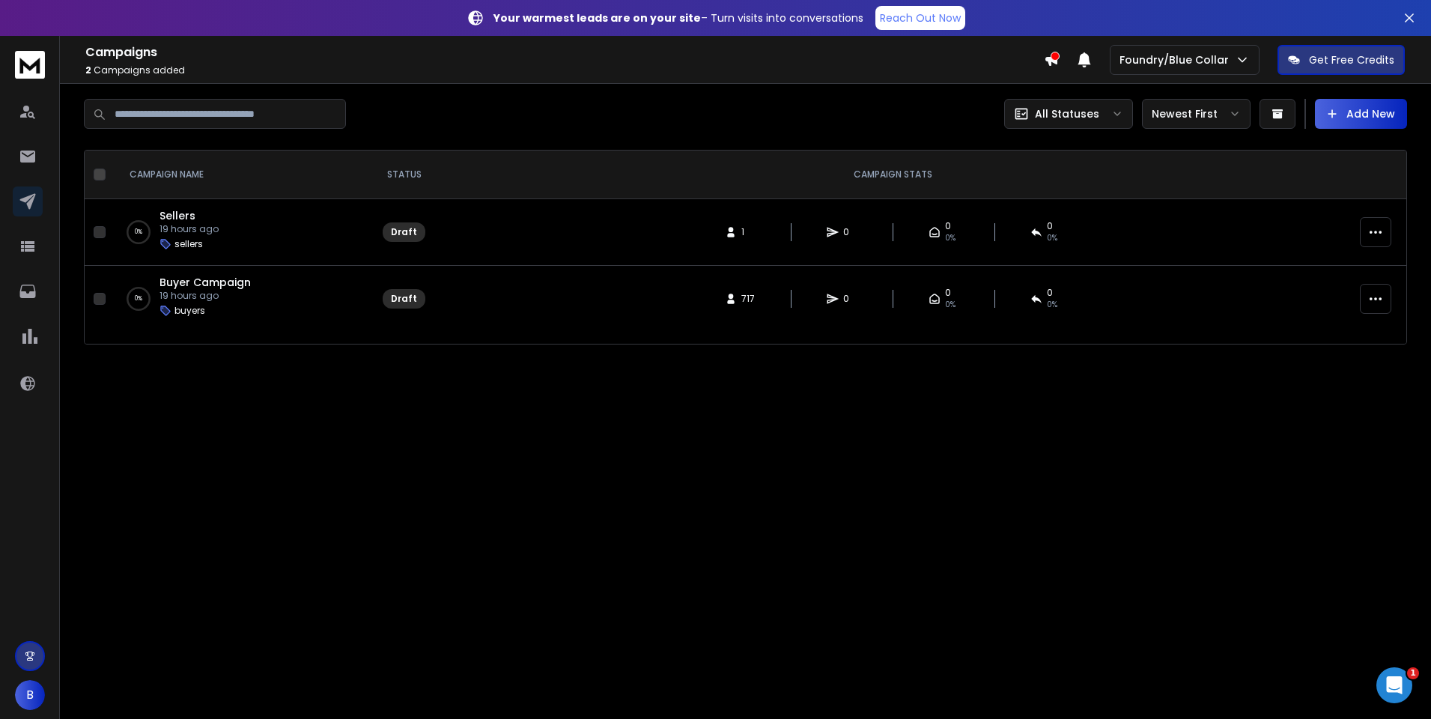
click at [223, 285] on span "Buyer Campaign" at bounding box center [205, 282] width 91 height 15
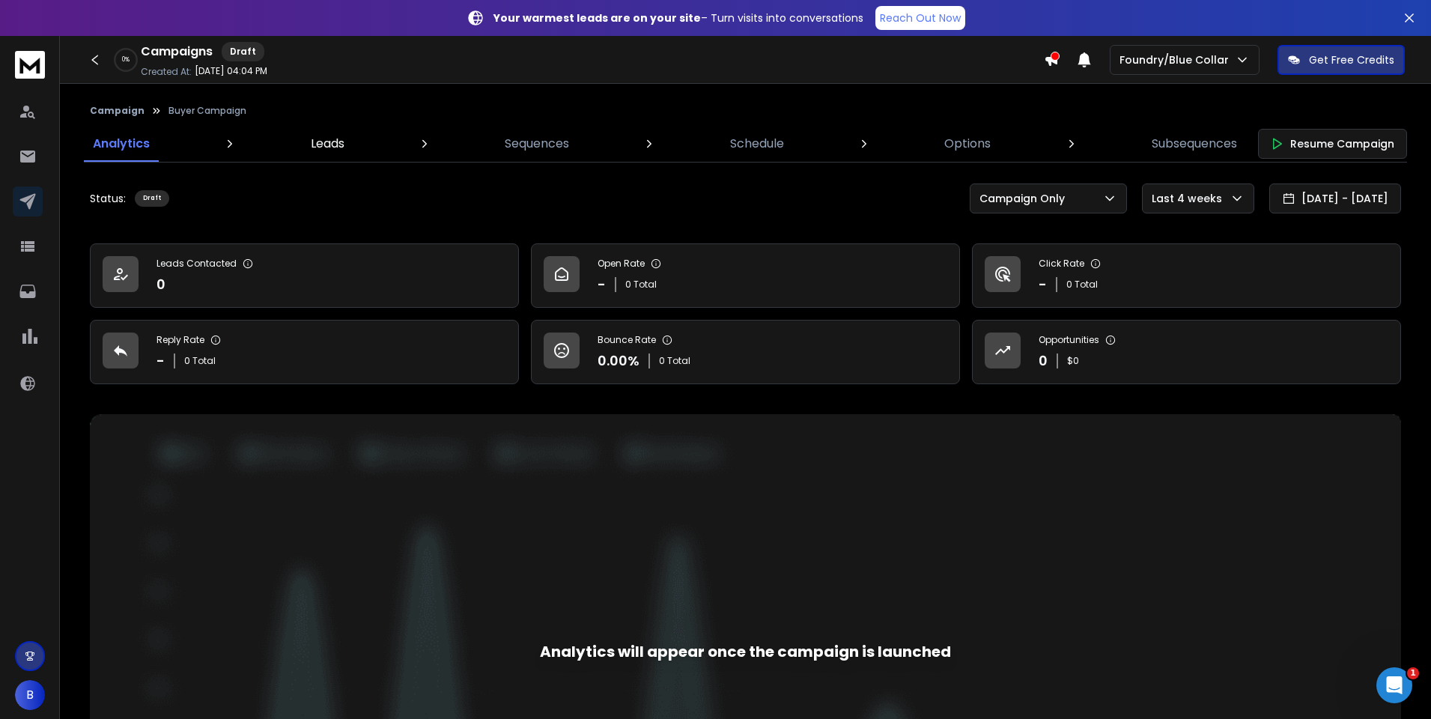
click at [332, 150] on p "Leads" at bounding box center [328, 144] width 34 height 18
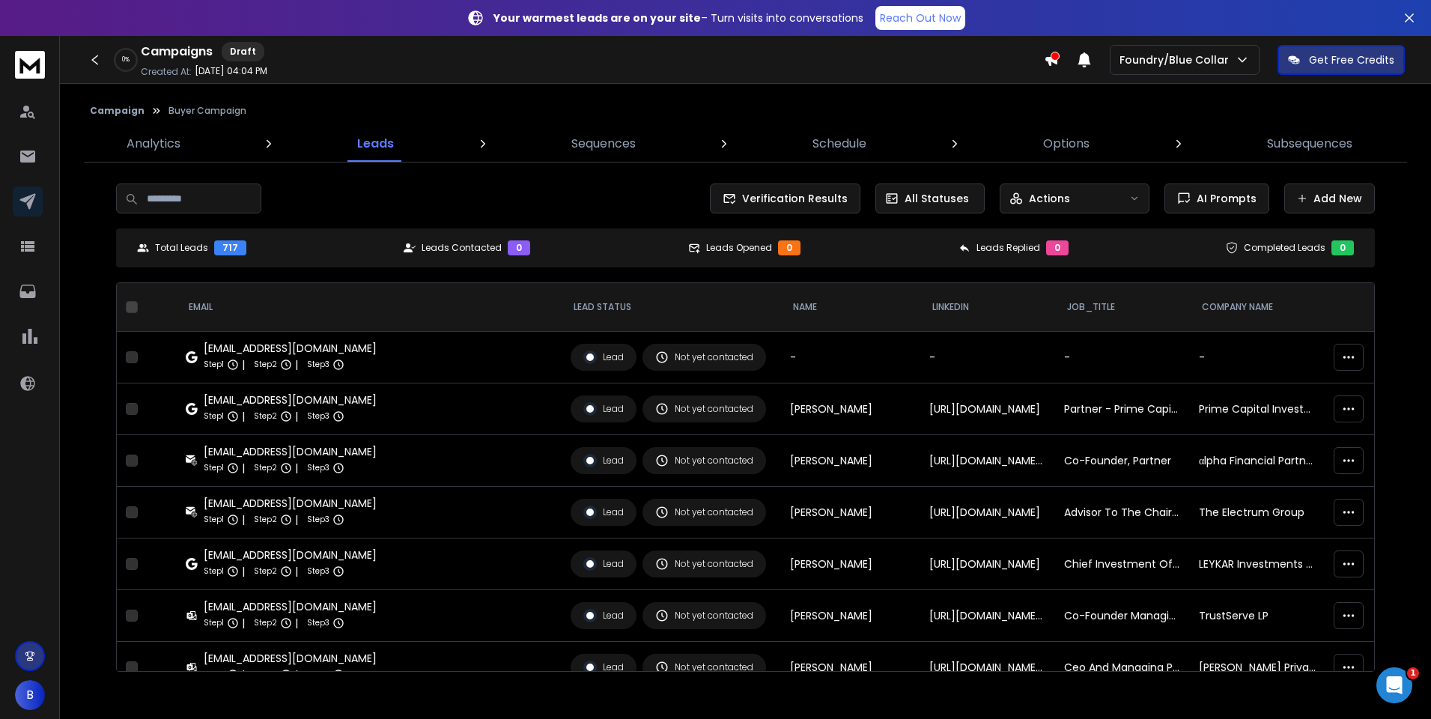
click at [134, 354] on button "button" at bounding box center [132, 357] width 12 height 12
click at [1200, 192] on div "Actions" at bounding box center [1186, 198] width 114 height 15
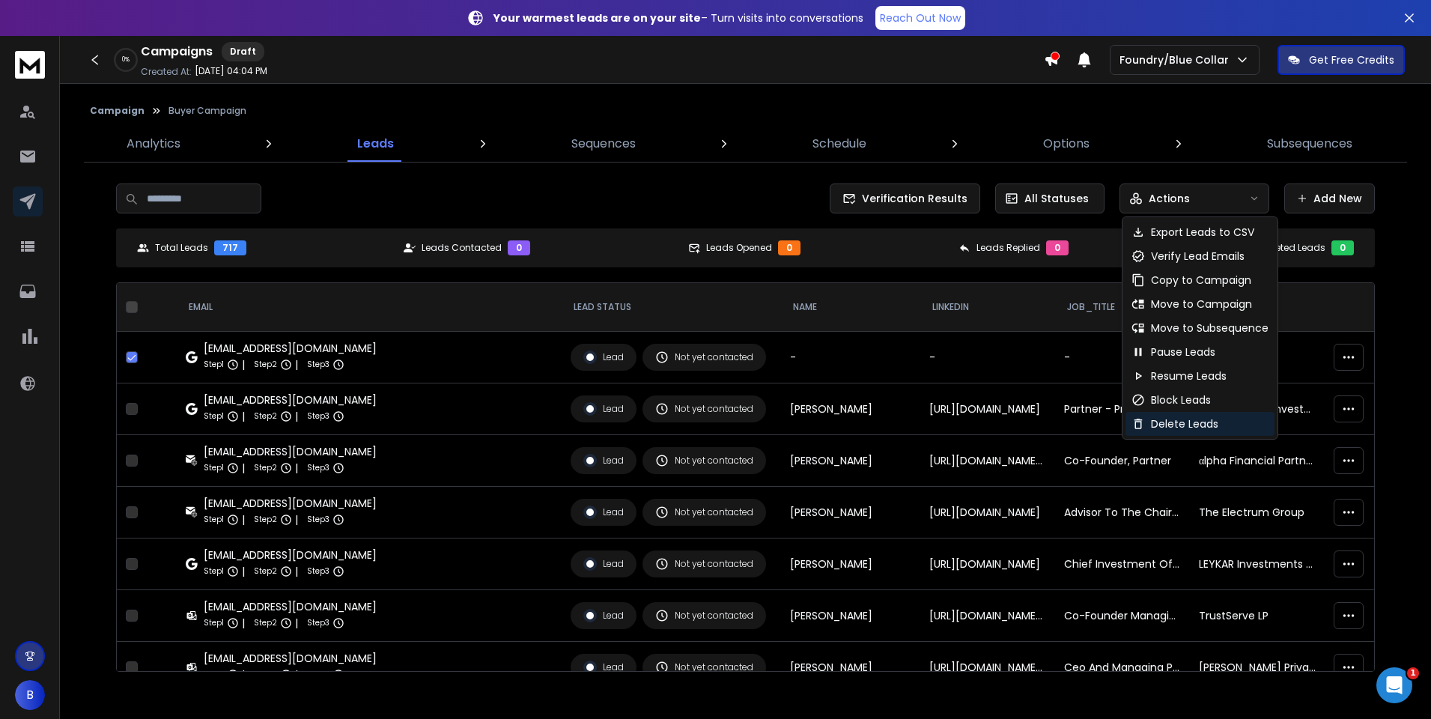
click at [1196, 423] on p "Delete Leads" at bounding box center [1184, 423] width 67 height 15
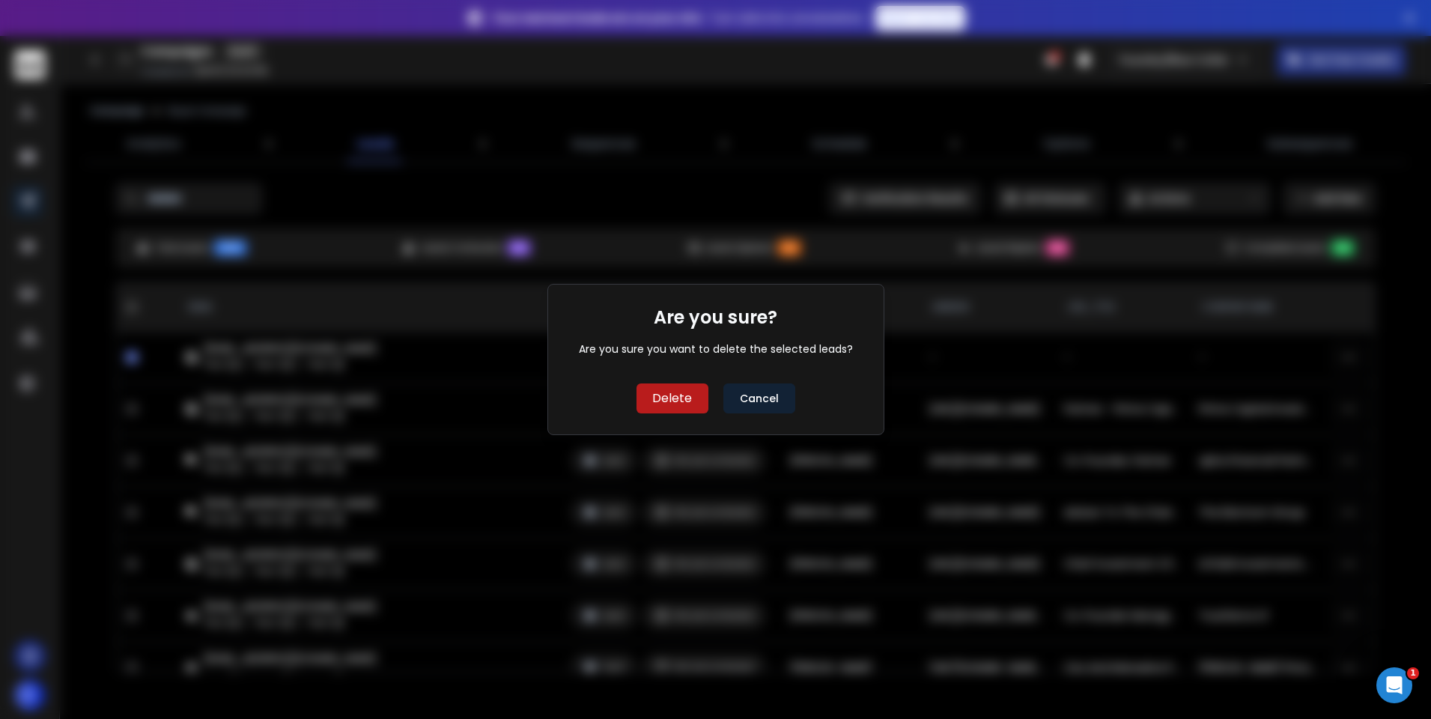
click at [684, 401] on button "Delete" at bounding box center [673, 398] width 72 height 30
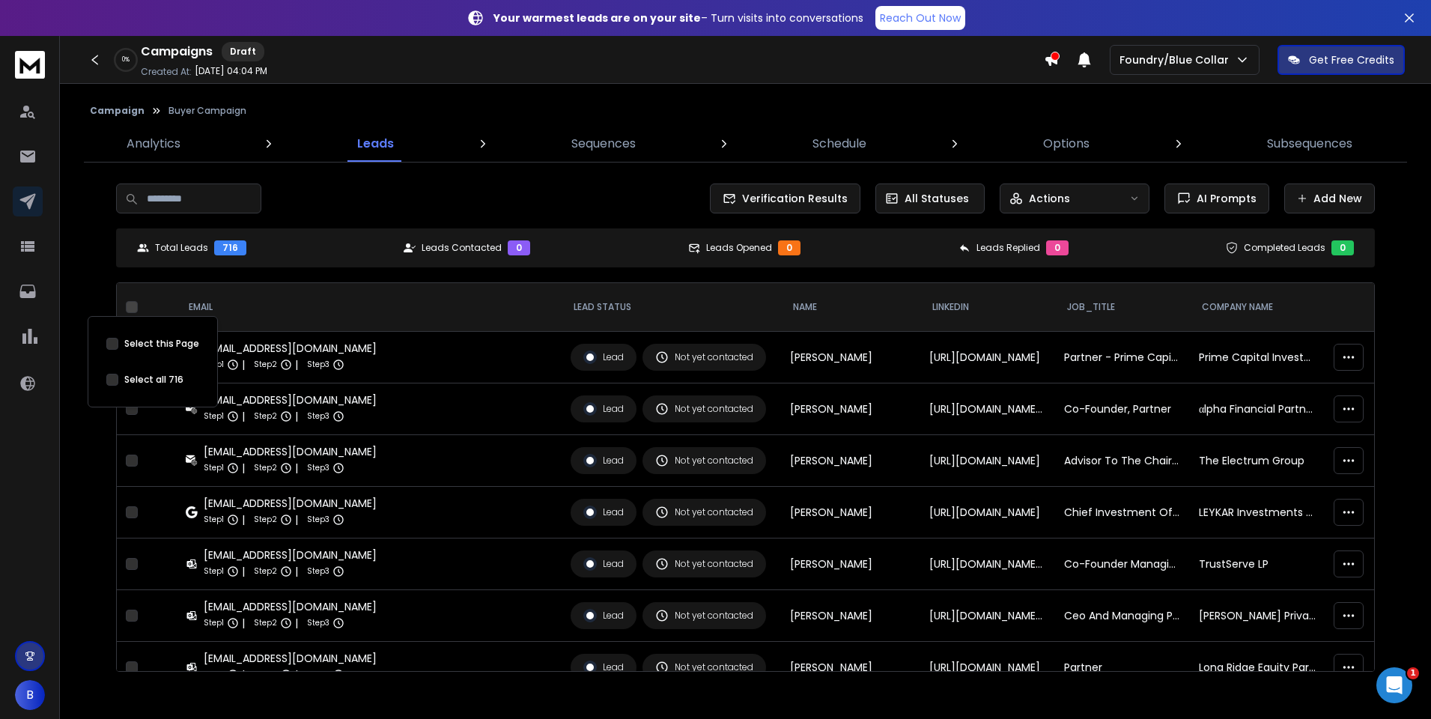
click at [134, 307] on button "Select this Page" at bounding box center [132, 307] width 12 height 12
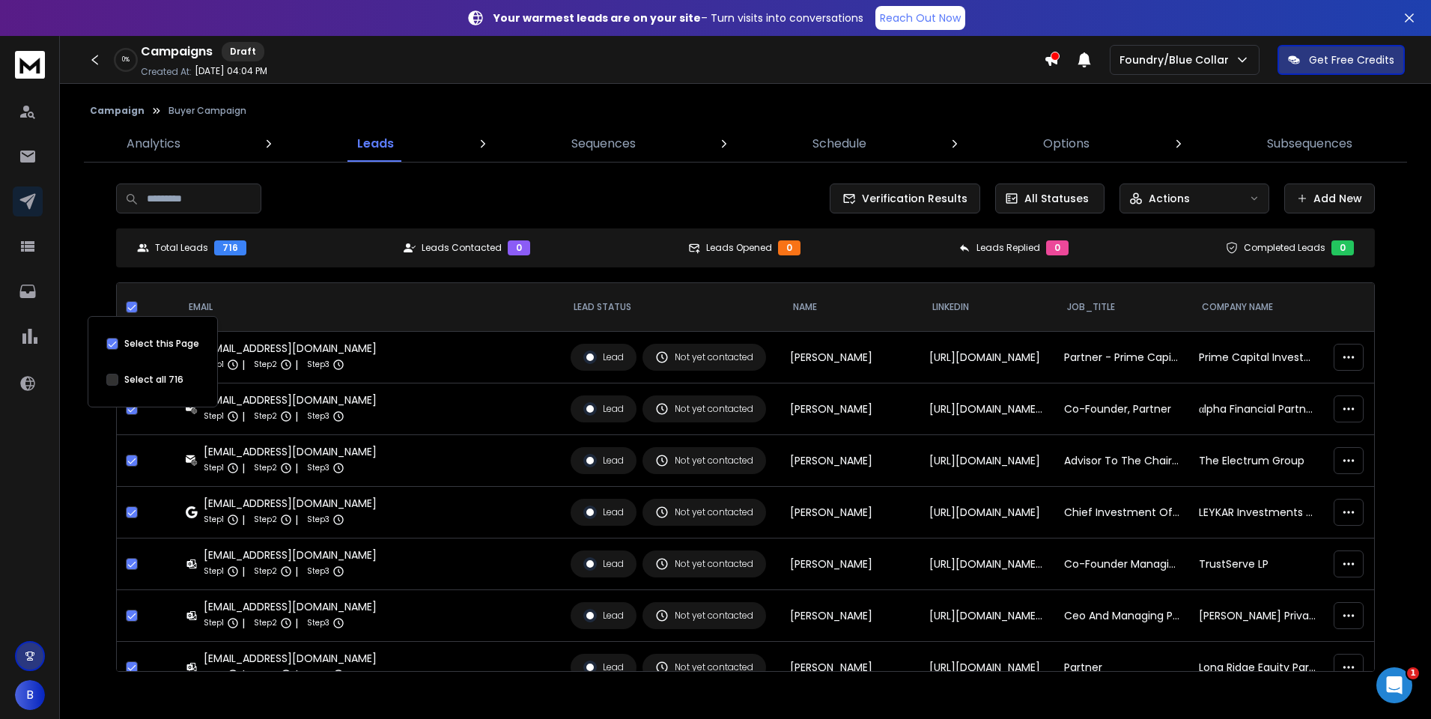
click at [109, 387] on div "Select all 716" at bounding box center [152, 380] width 93 height 30
click at [117, 380] on button "Select this Page" at bounding box center [112, 380] width 12 height 12
click at [917, 194] on span "Verification Results" at bounding box center [912, 198] width 112 height 15
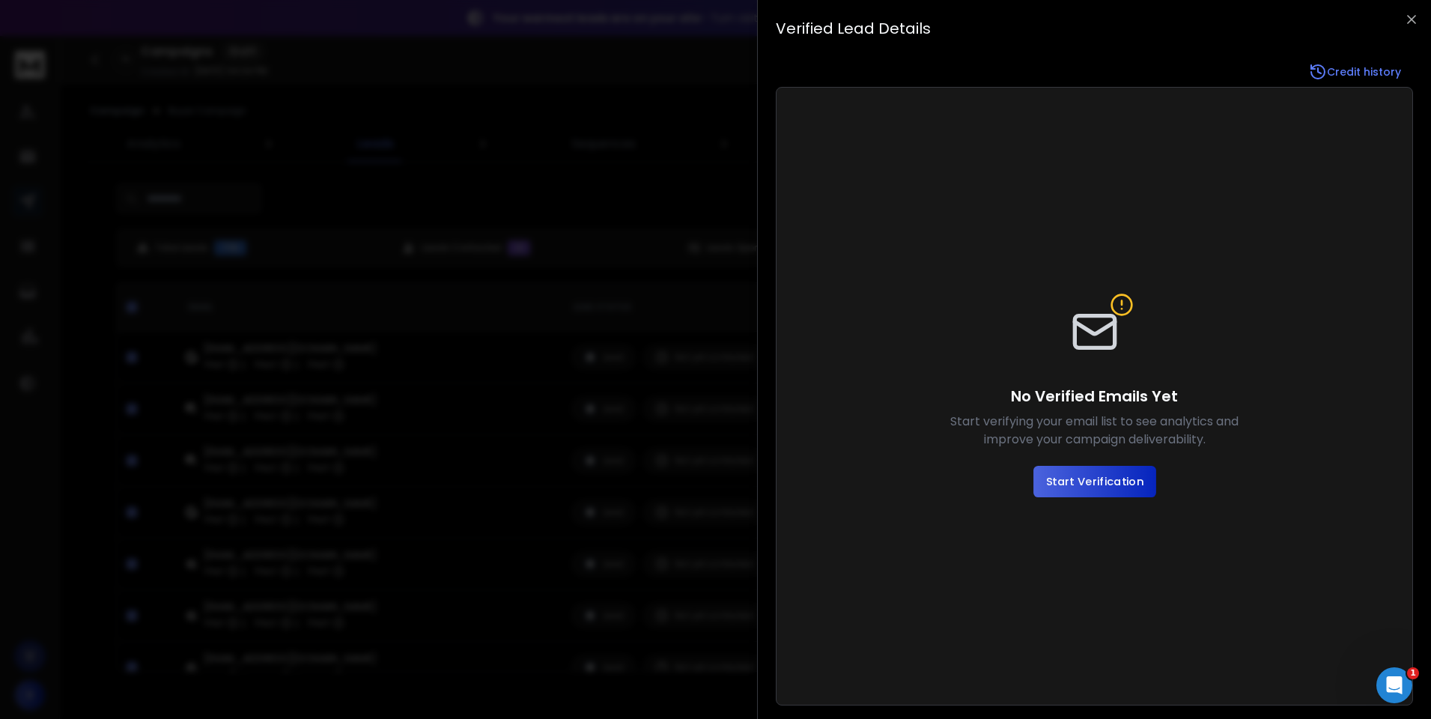
click at [1084, 495] on button "Start Verification" at bounding box center [1094, 481] width 123 height 31
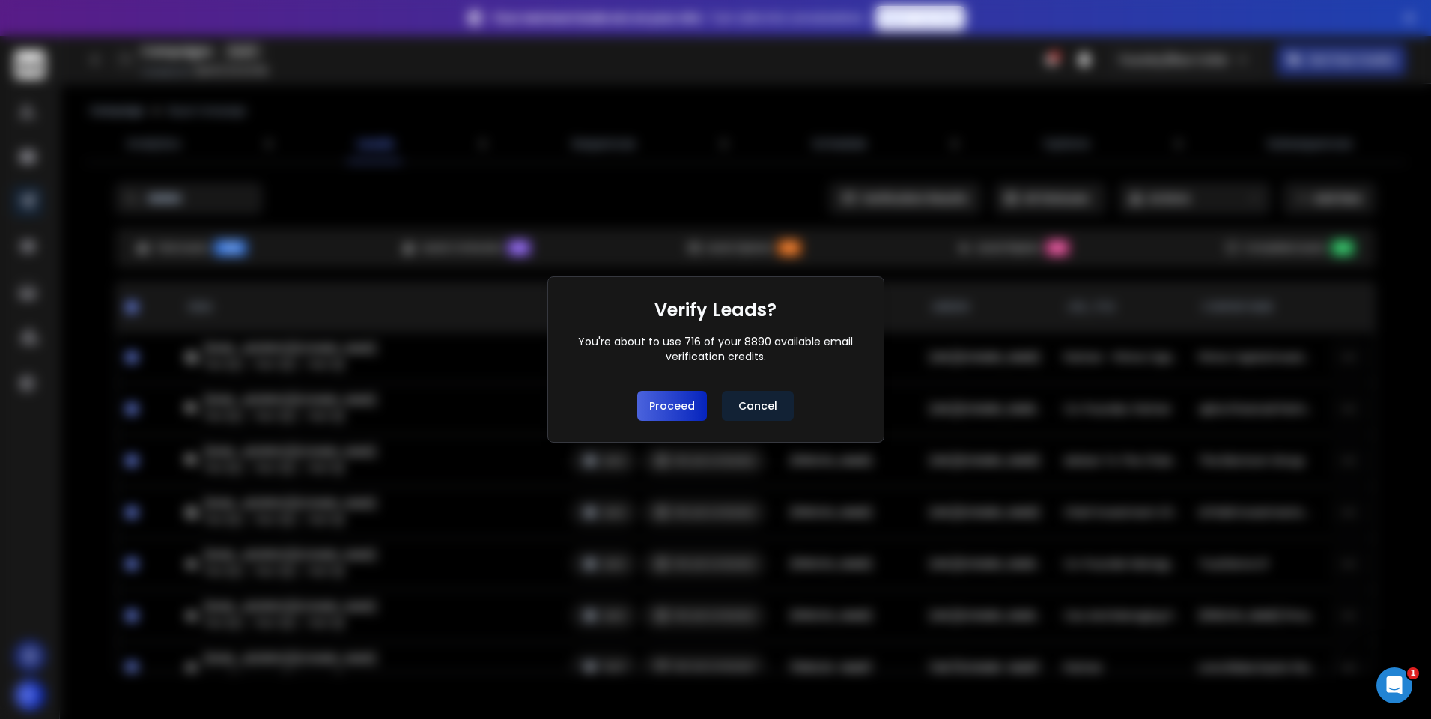
click at [664, 413] on button "Proceed" at bounding box center [672, 406] width 70 height 30
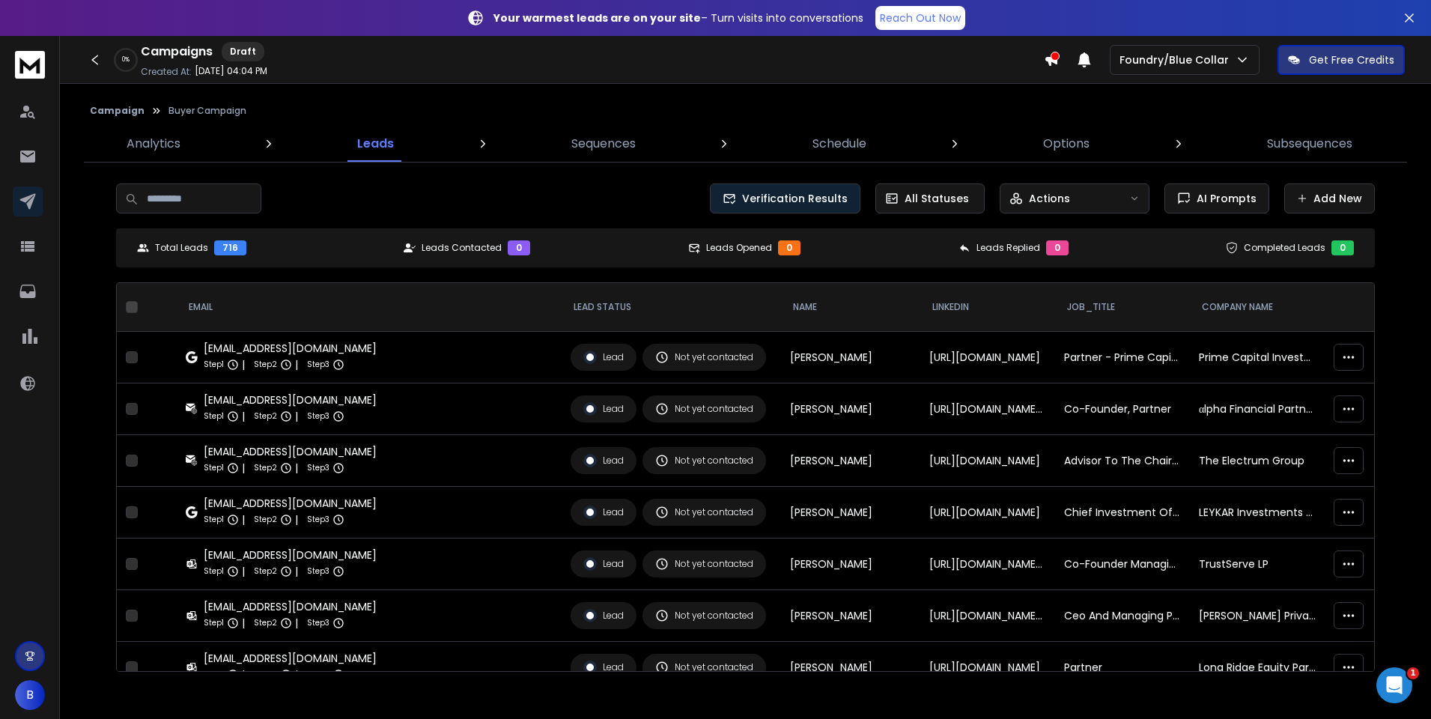
click at [803, 198] on span "Verification Results" at bounding box center [792, 198] width 112 height 15
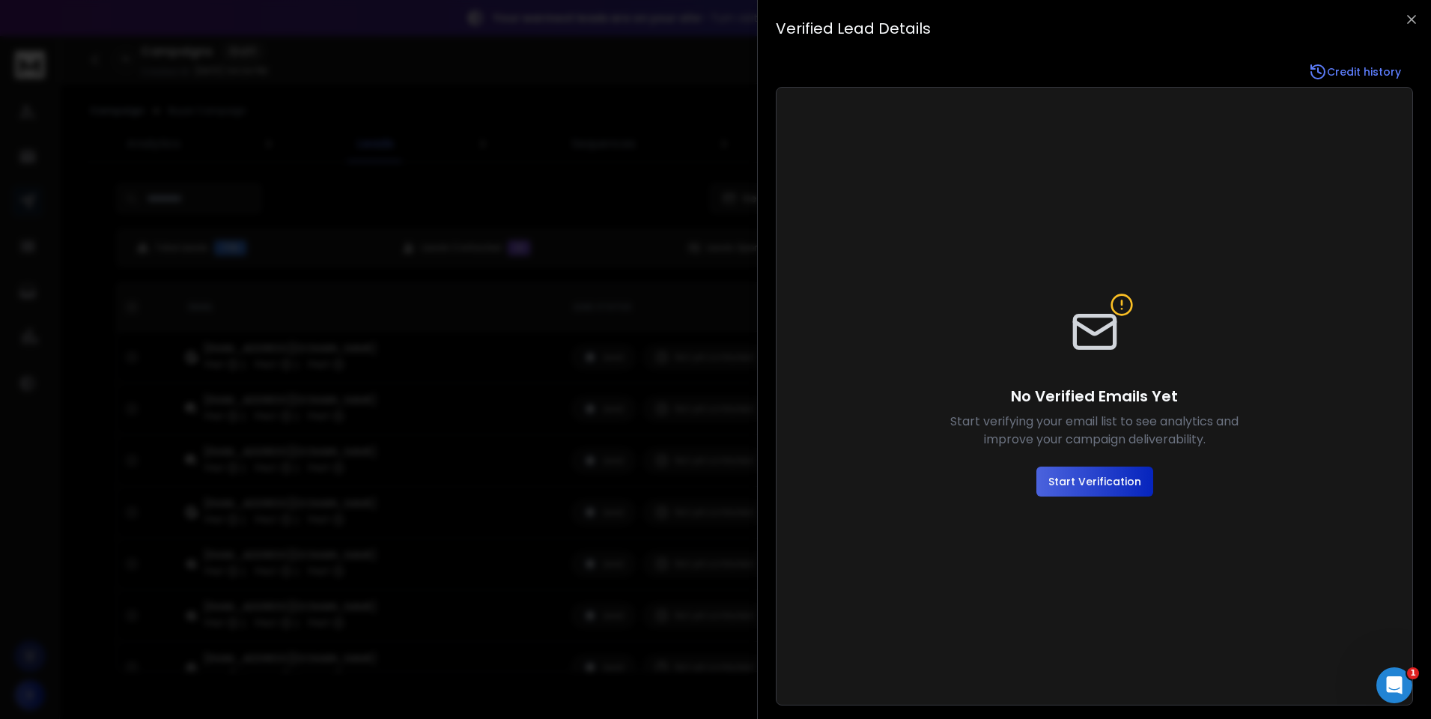
click at [658, 233] on div at bounding box center [715, 359] width 1431 height 719
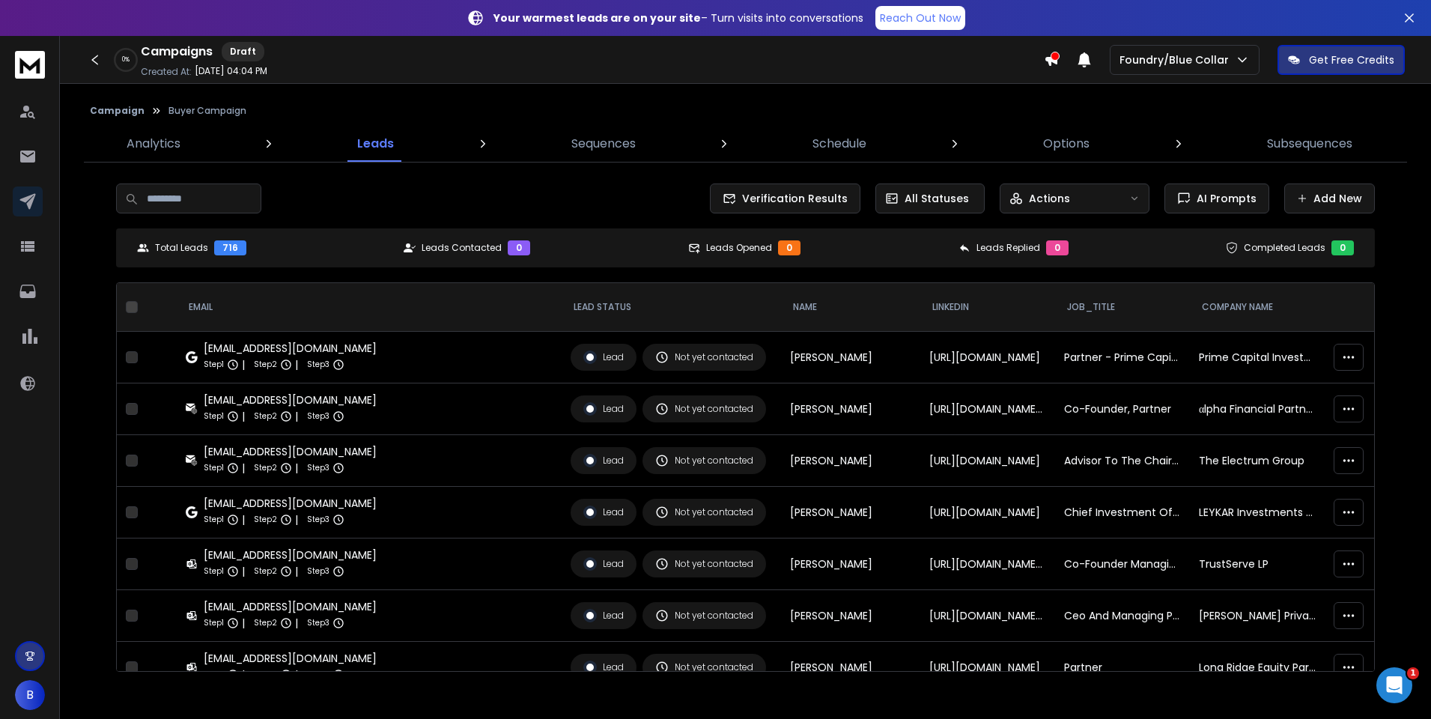
click at [956, 308] on th "LinkedIn" at bounding box center [987, 307] width 135 height 49
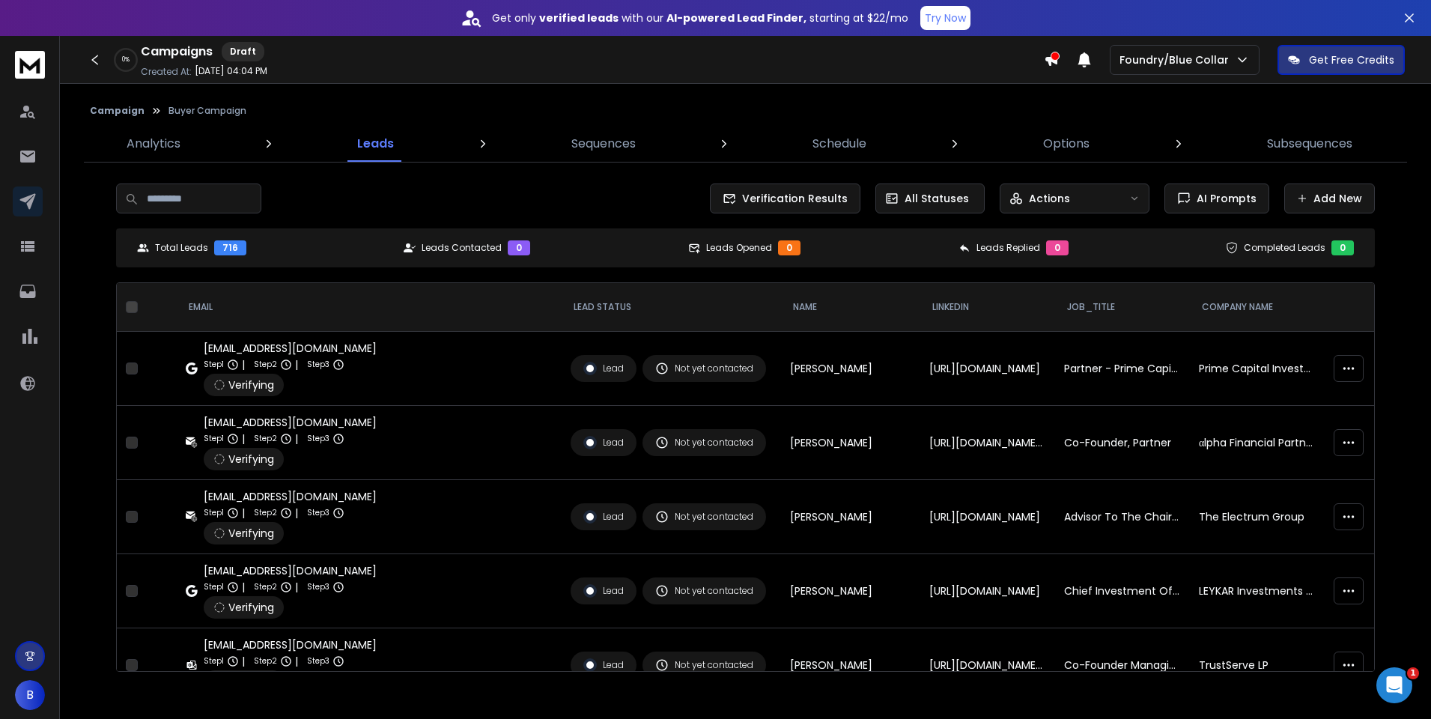
click at [1346, 371] on icon "button" at bounding box center [1348, 368] width 13 height 13
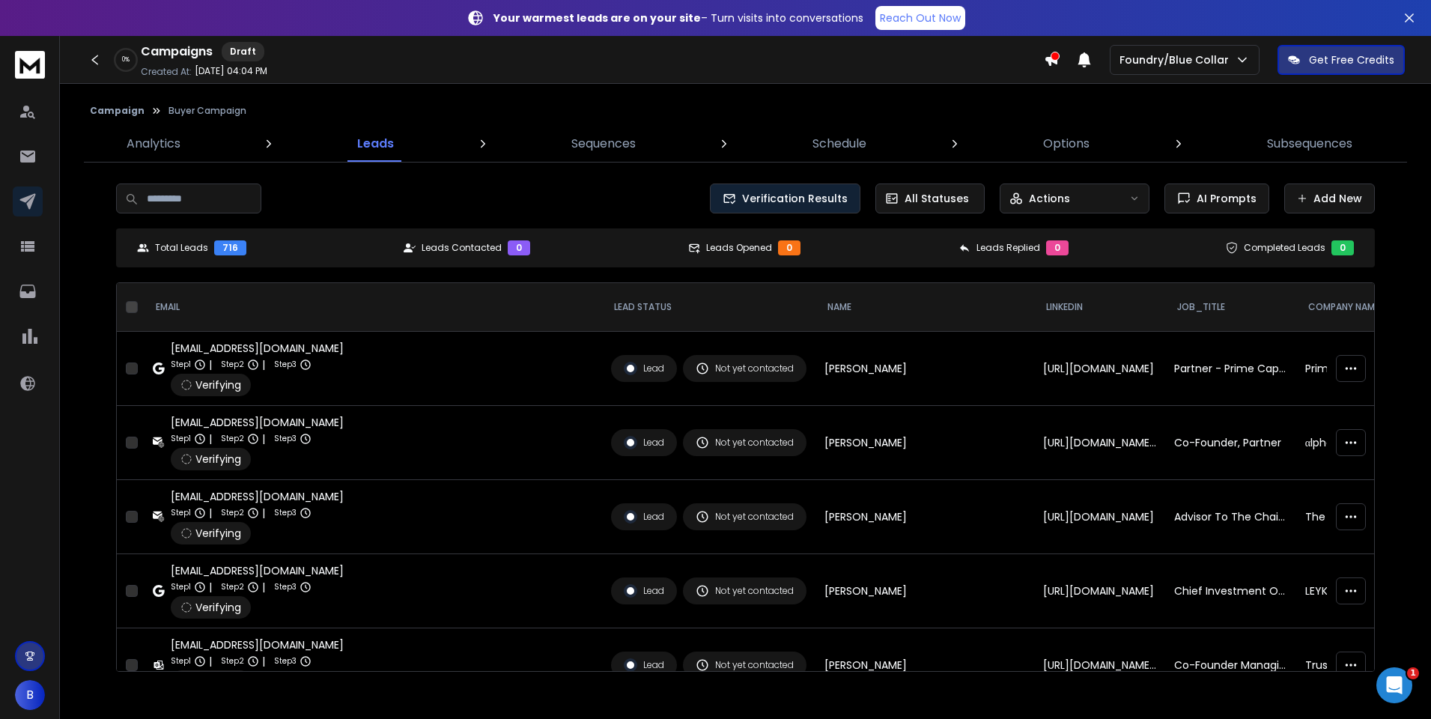
click at [841, 198] on span "Verification Results" at bounding box center [792, 198] width 112 height 15
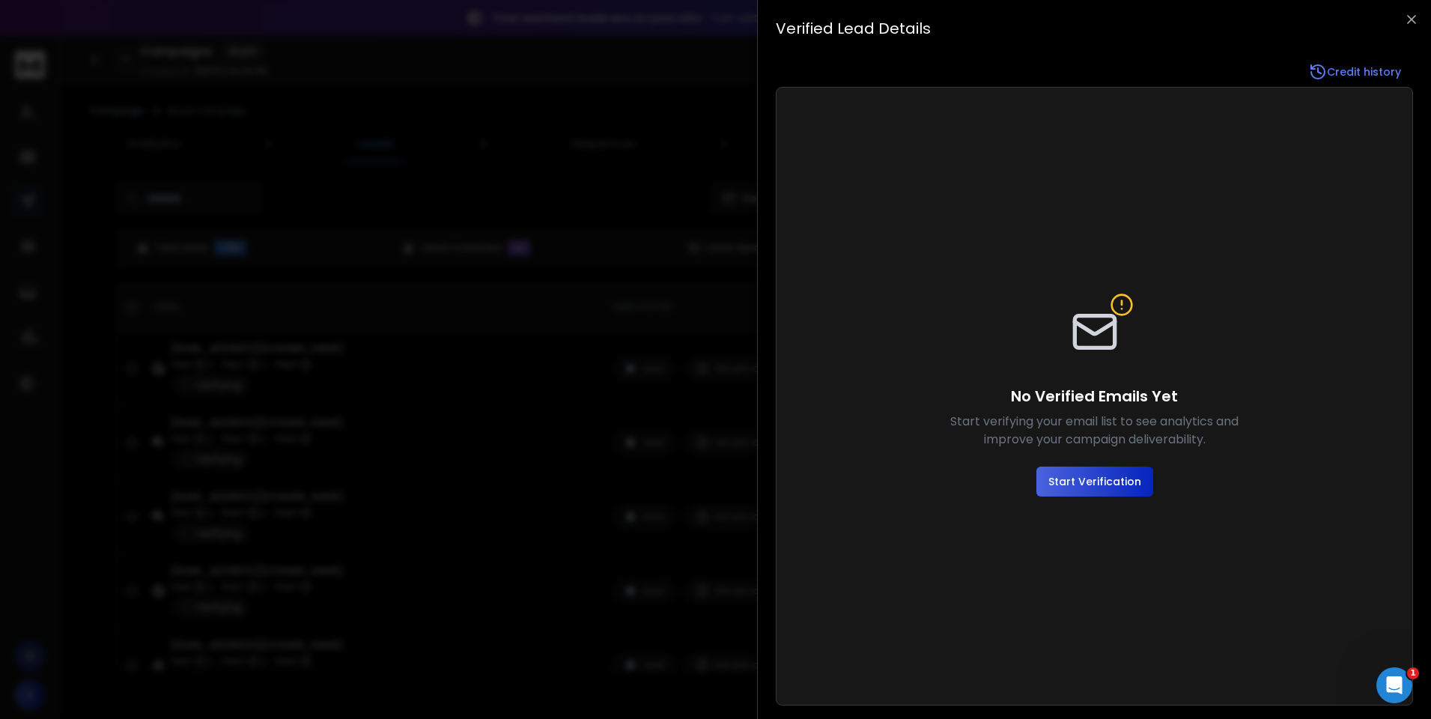
click at [631, 255] on div at bounding box center [715, 359] width 1431 height 719
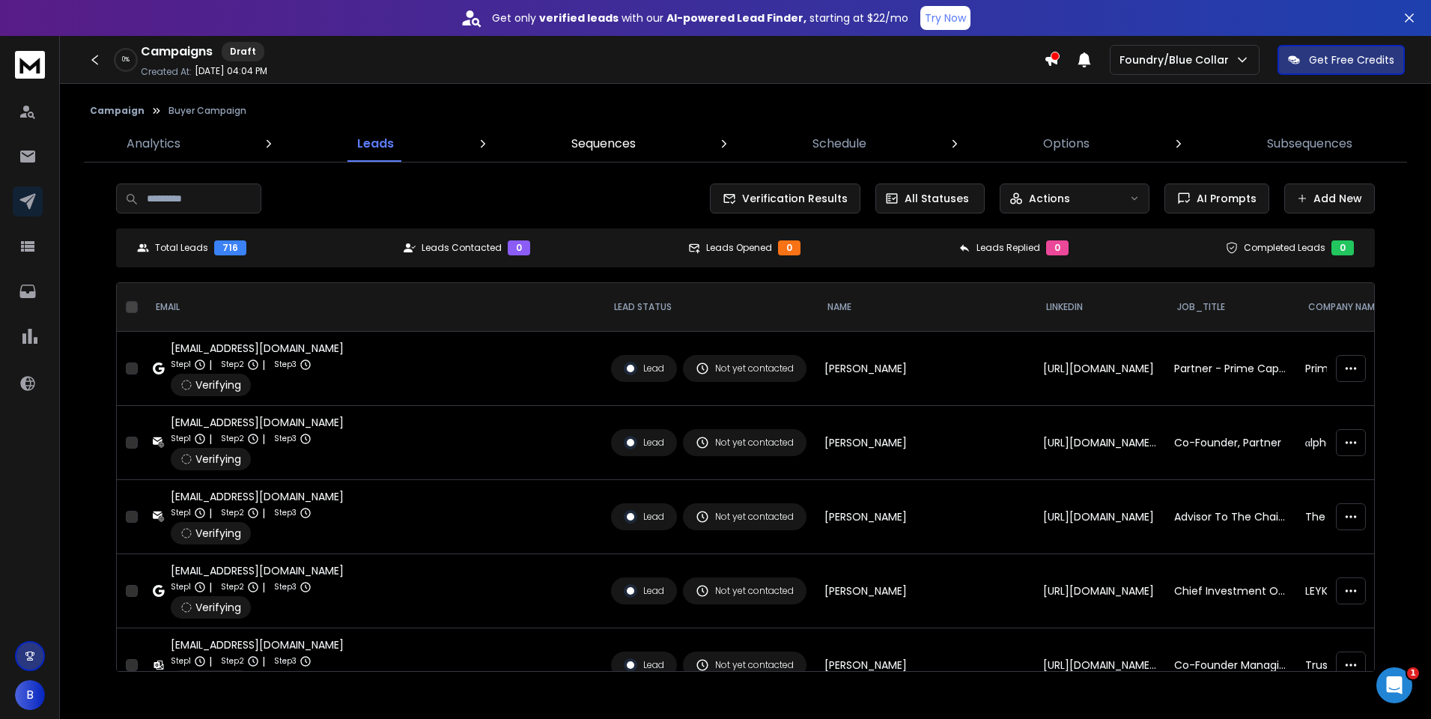
click at [607, 146] on p "Sequences" at bounding box center [603, 144] width 64 height 18
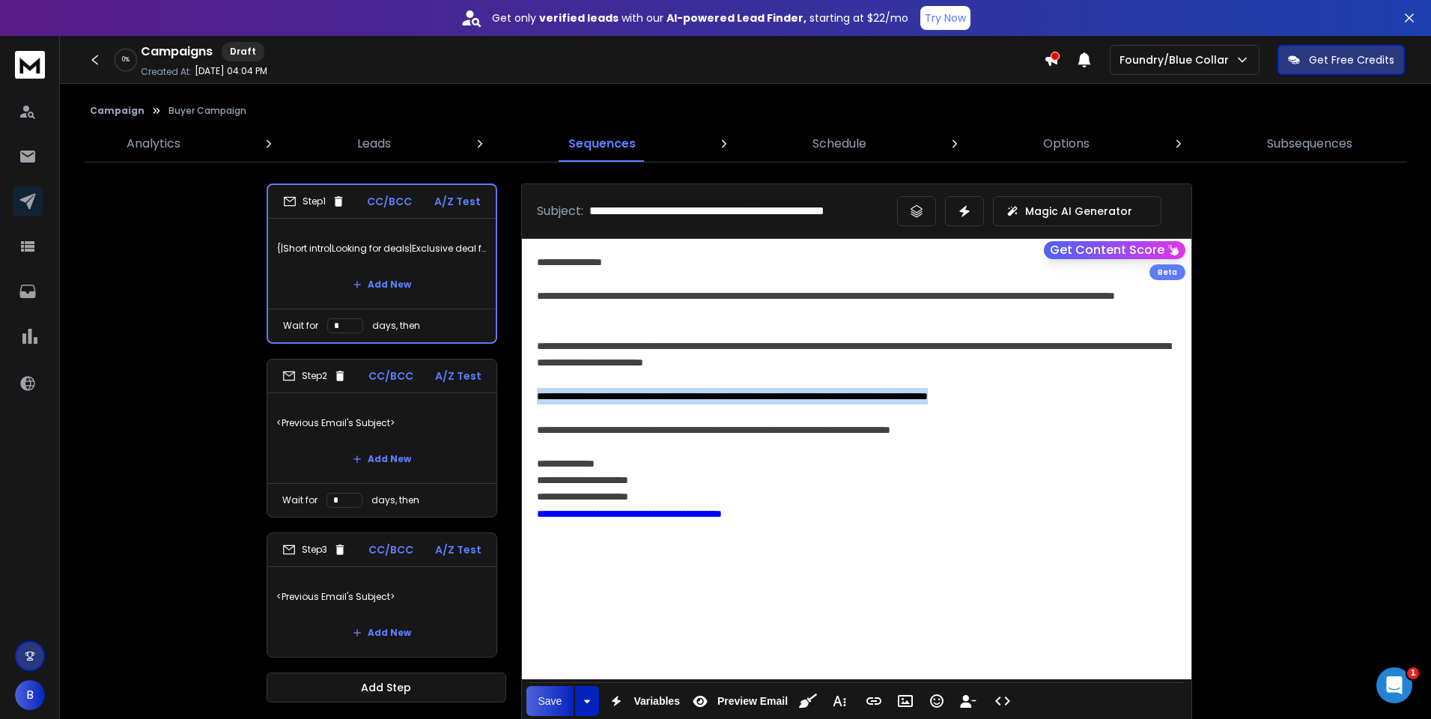
drag, startPoint x: 1009, startPoint y: 389, endPoint x: 458, endPoint y: 389, distance: 550.4
click at [458, 389] on div "**********" at bounding box center [746, 452] width 959 height 539
click at [705, 403] on div "**********" at bounding box center [857, 396] width 640 height 16
click at [672, 397] on div "**********" at bounding box center [857, 396] width 640 height 16
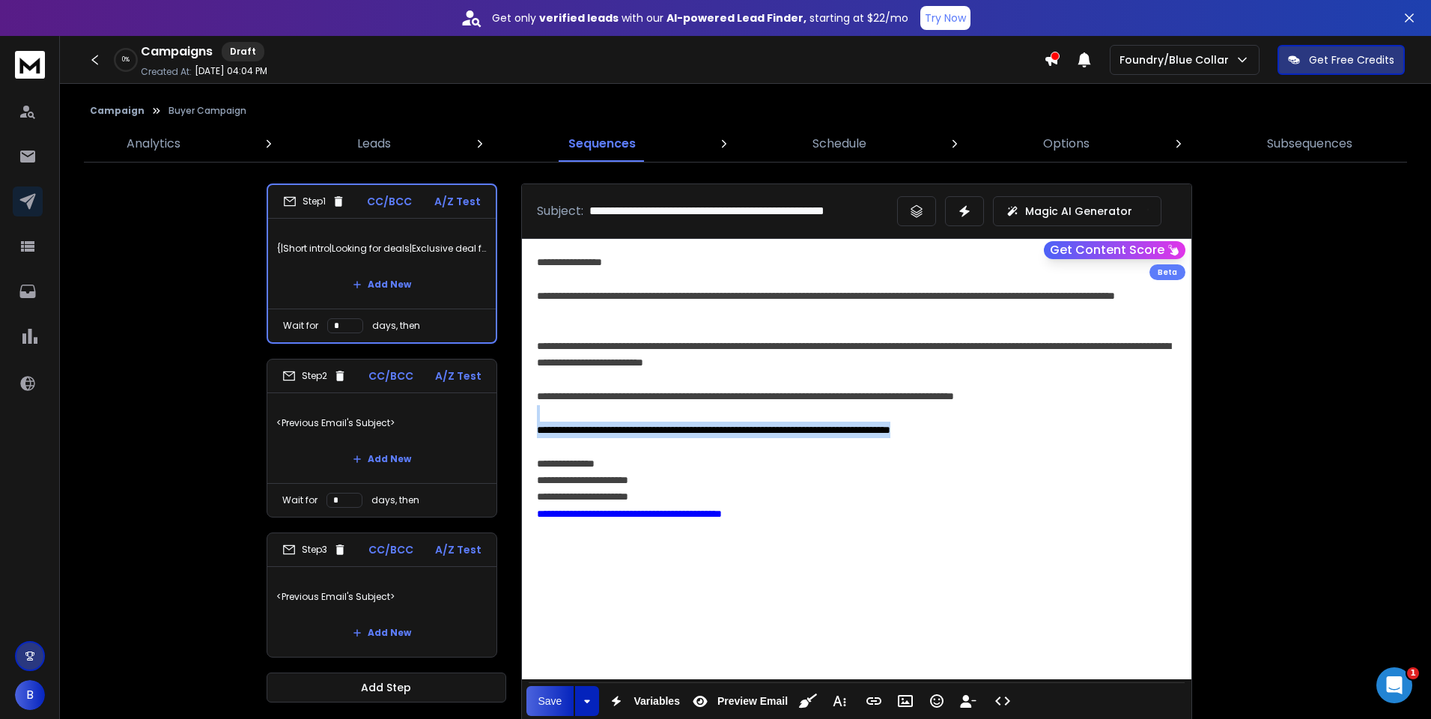
drag, startPoint x: 1016, startPoint y: 434, endPoint x: 508, endPoint y: 411, distance: 508.2
click at [508, 411] on div "**********" at bounding box center [746, 452] width 959 height 539
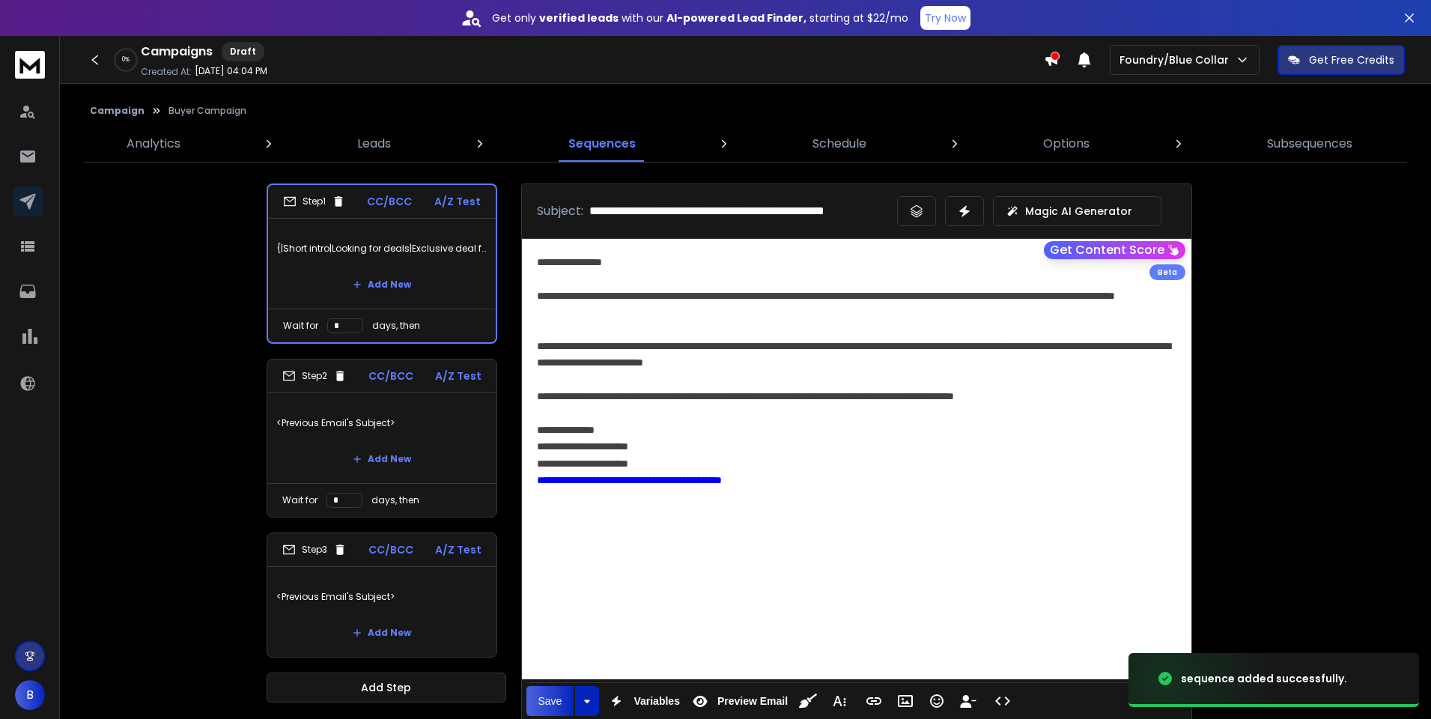
click at [416, 419] on p "<Previous Email's Subject>" at bounding box center [381, 423] width 211 height 42
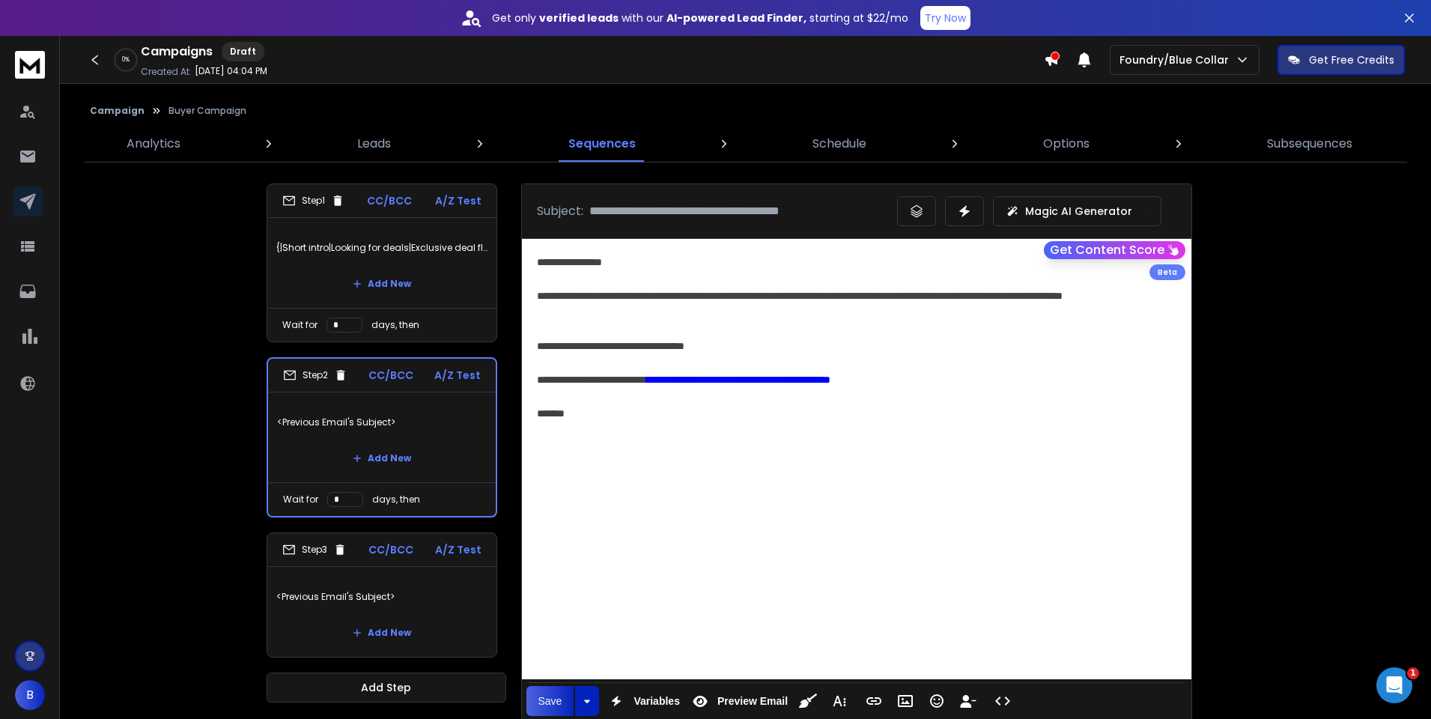
scroll to position [25, 0]
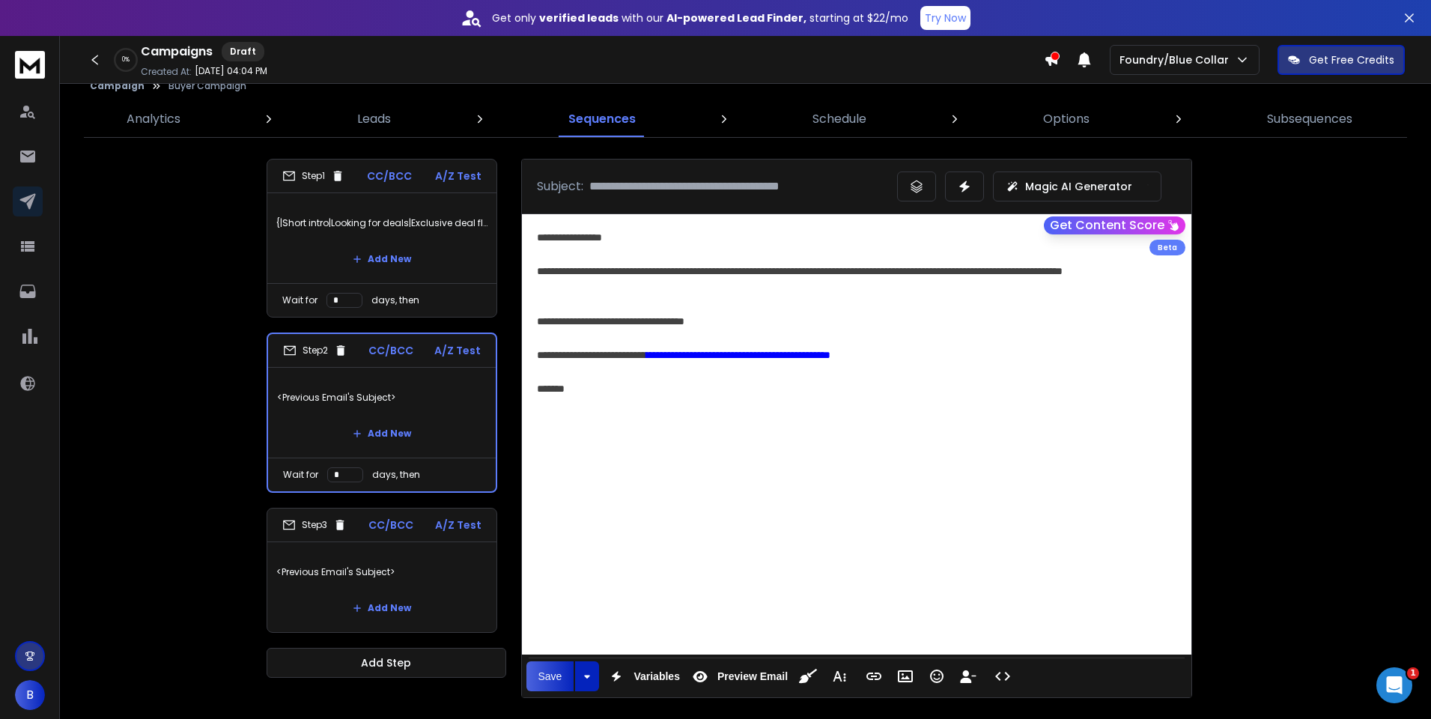
click at [409, 571] on p "<Previous Email's Subject>" at bounding box center [381, 572] width 211 height 42
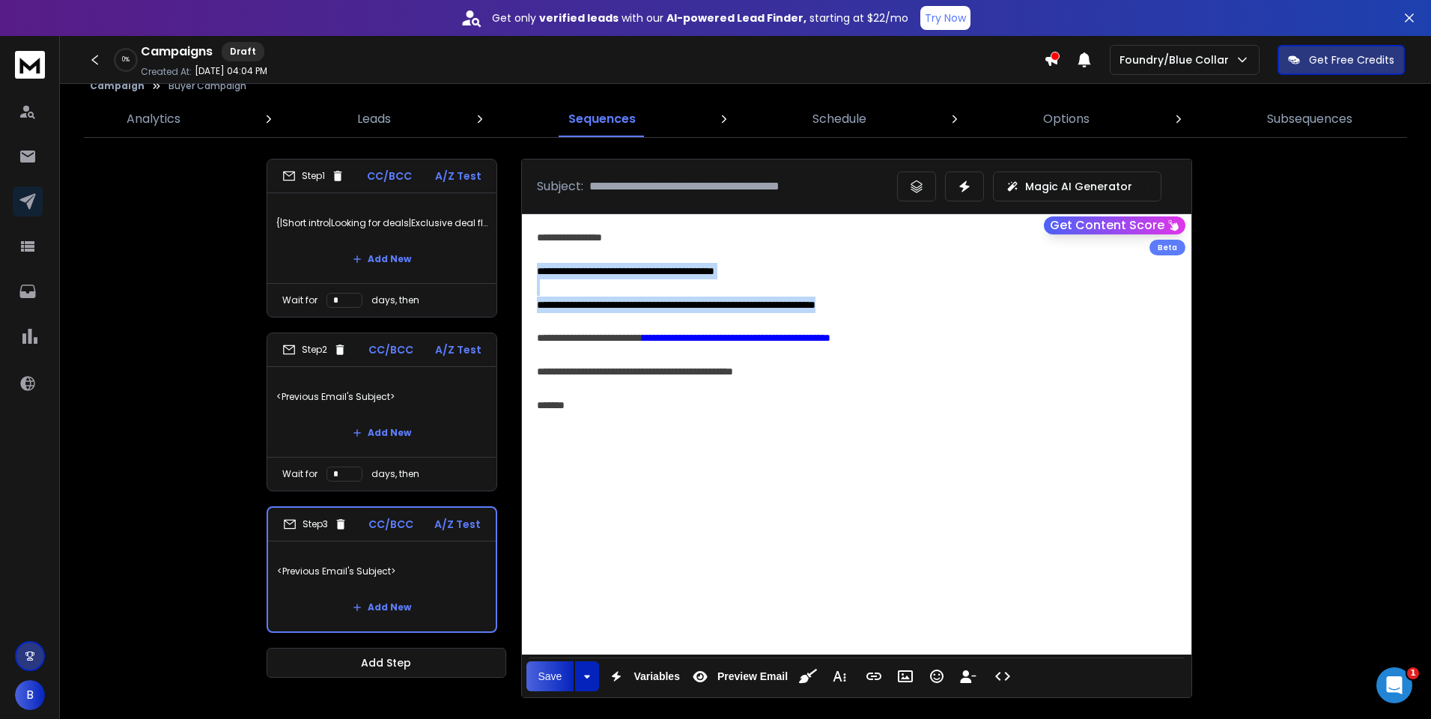
drag, startPoint x: 854, startPoint y: 305, endPoint x: 535, endPoint y: 269, distance: 320.3
click at [535, 269] on div "**********" at bounding box center [856, 429] width 669 height 431
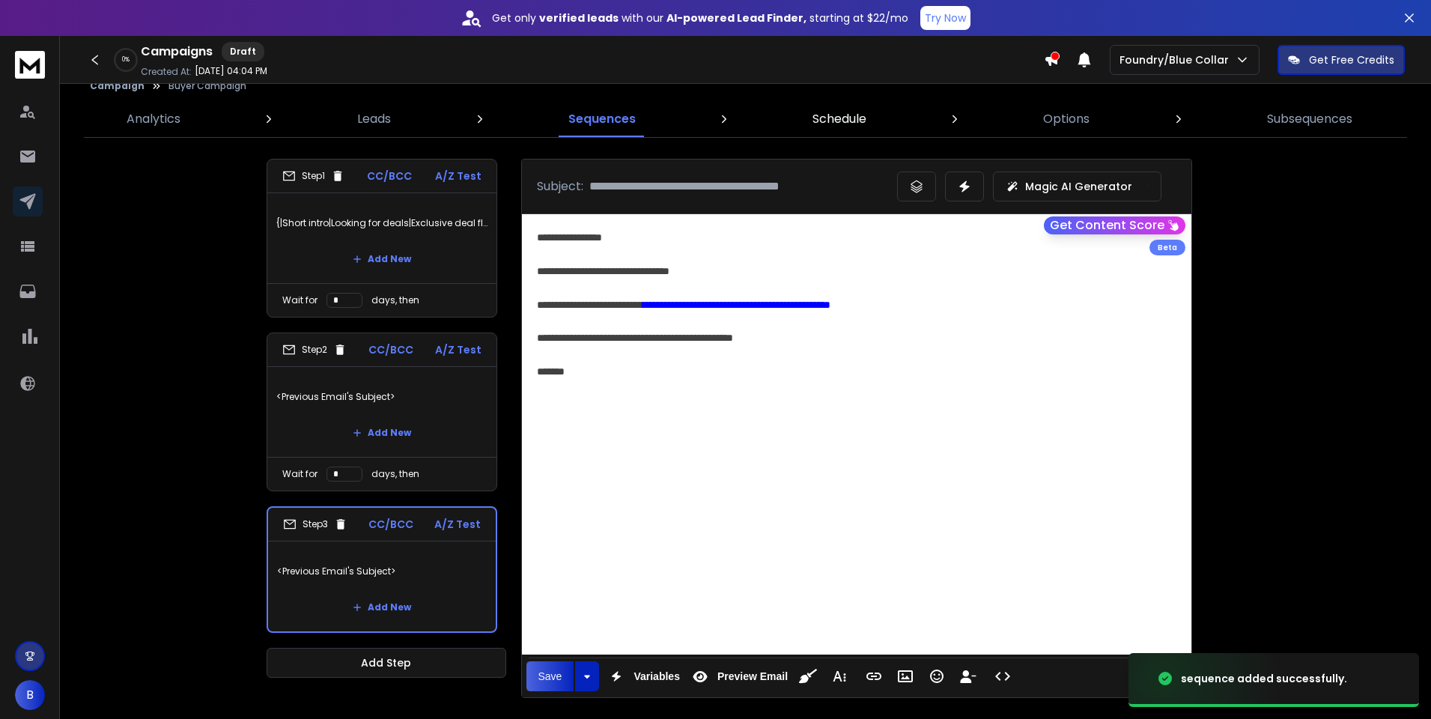
click at [815, 121] on p "Schedule" at bounding box center [839, 119] width 54 height 18
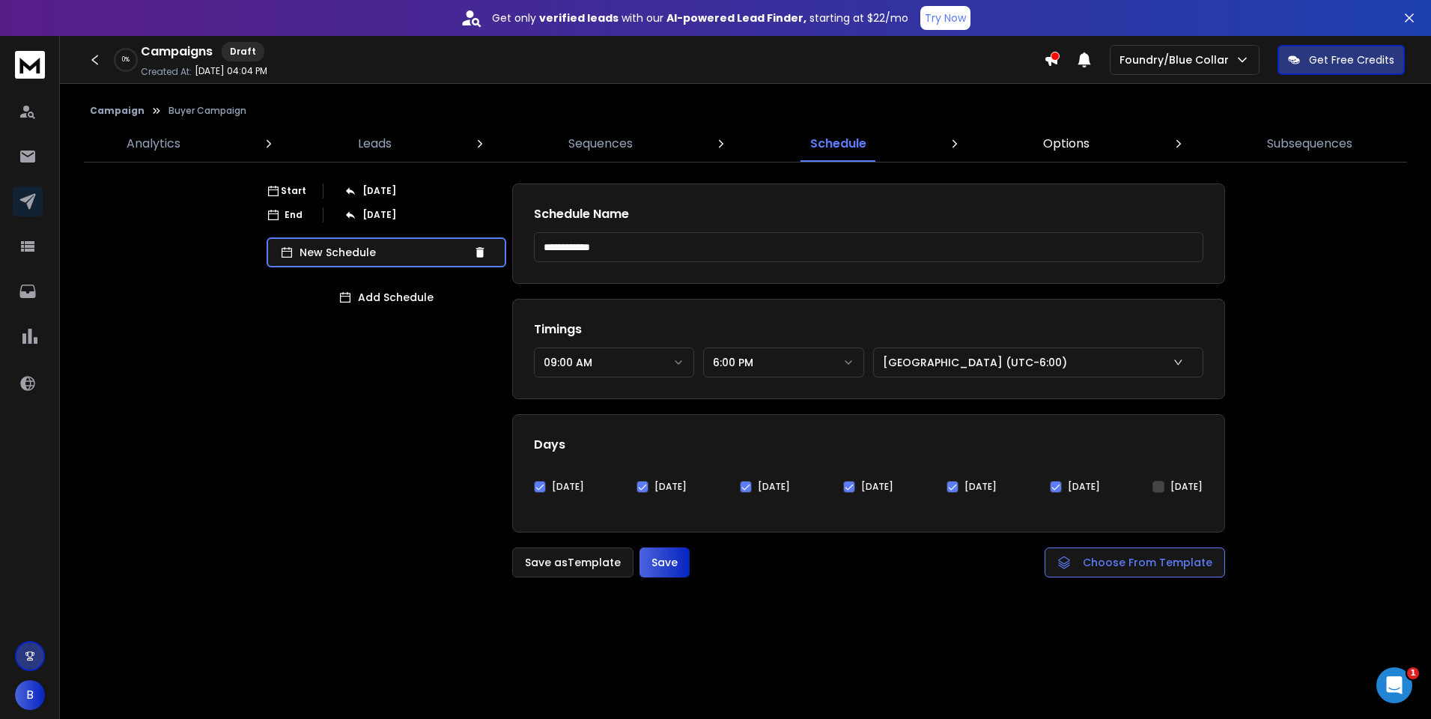
click at [1081, 149] on p "Options" at bounding box center [1066, 144] width 46 height 18
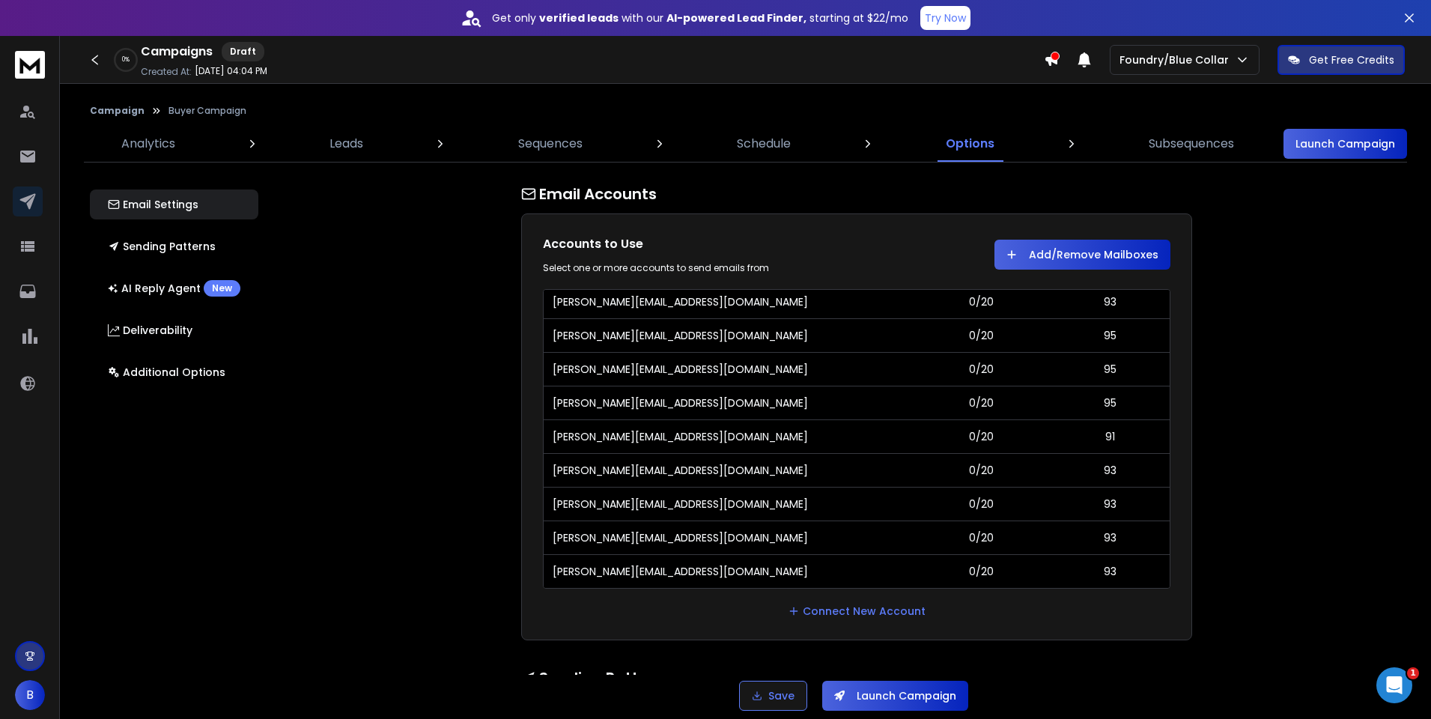
click at [890, 704] on button "Launch Campaign" at bounding box center [895, 696] width 146 height 30
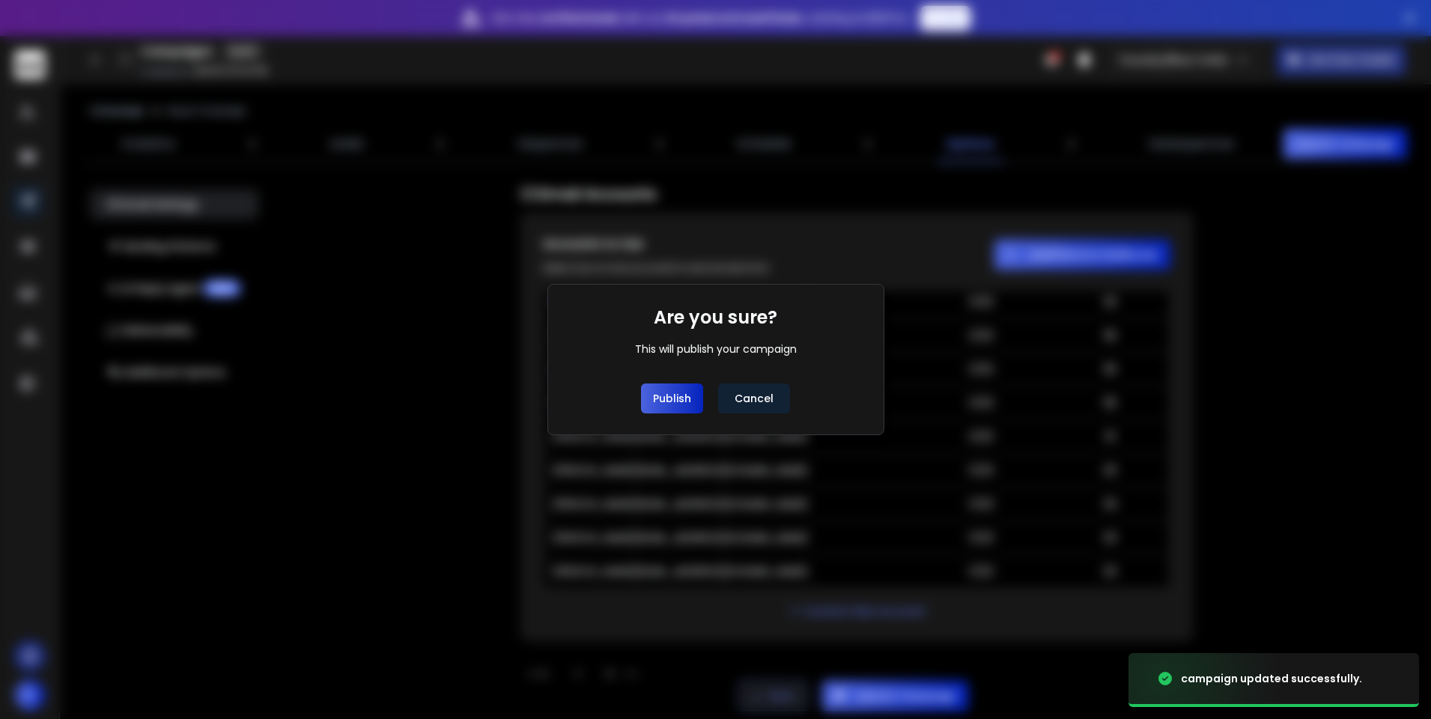
click at [679, 405] on button "Publish" at bounding box center [672, 398] width 62 height 30
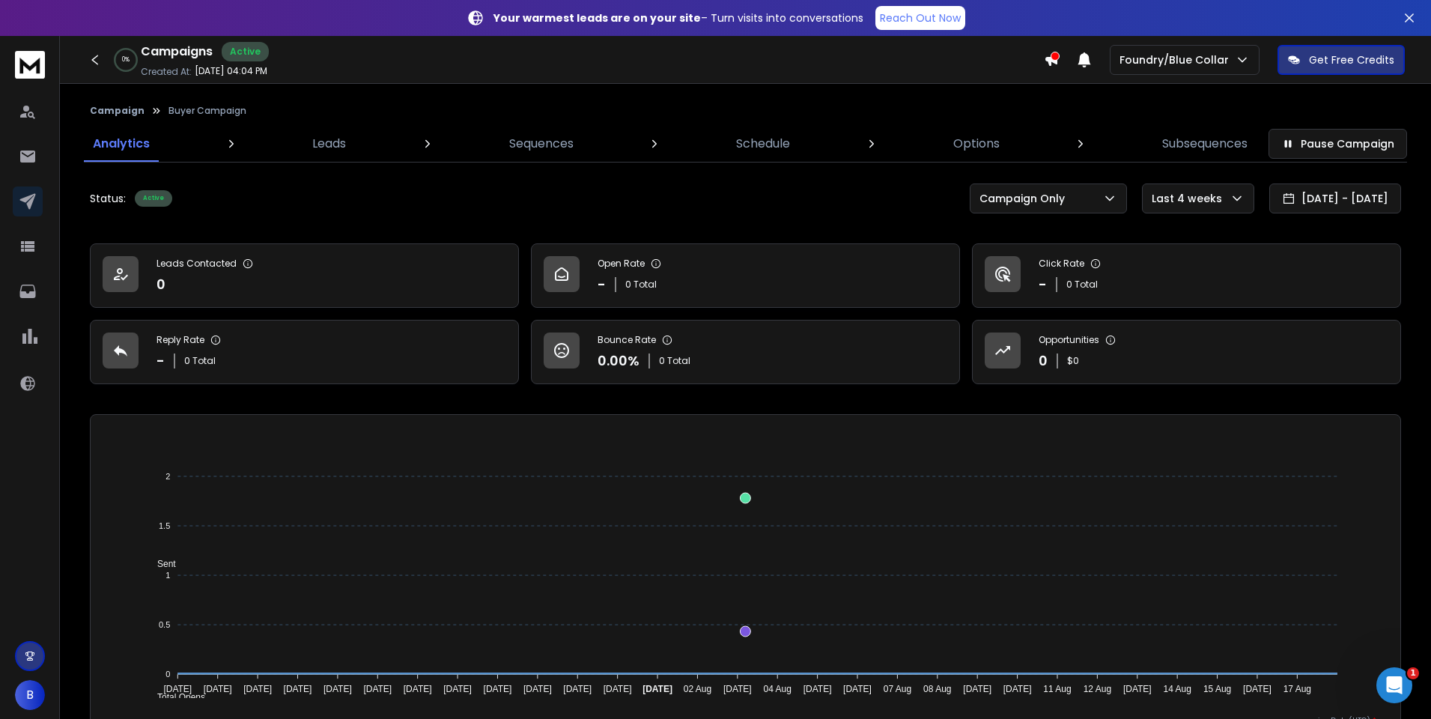
scroll to position [287, 0]
